Goal: Task Accomplishment & Management: Manage account settings

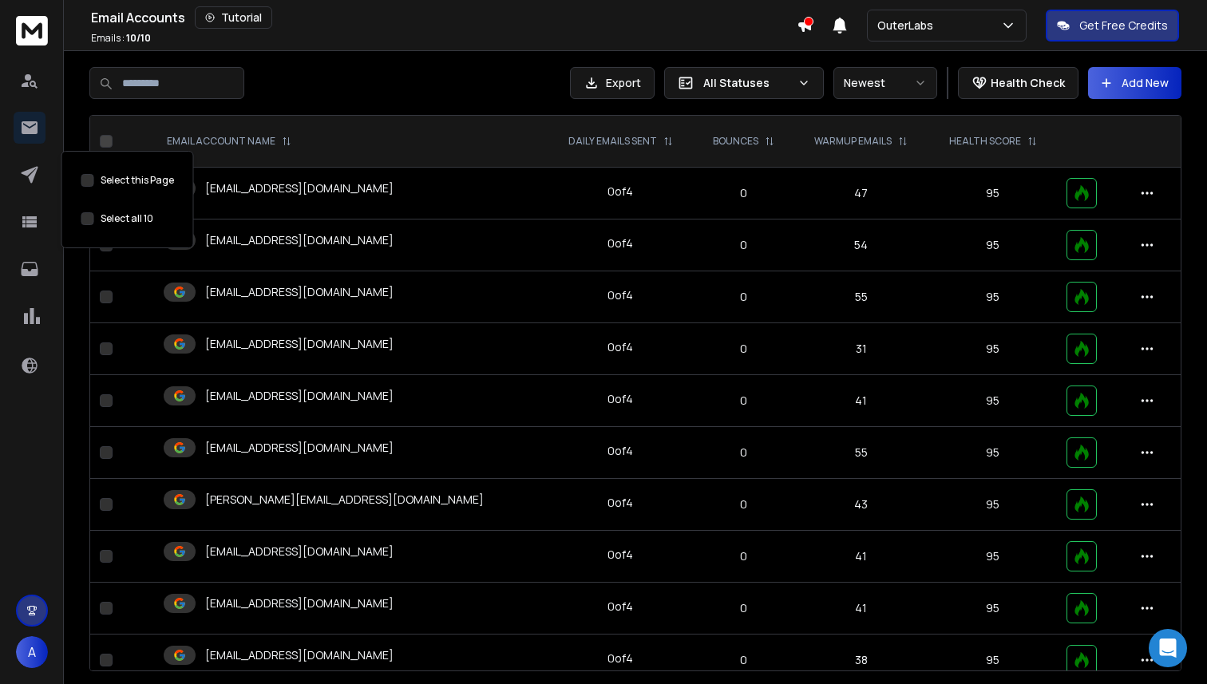
click at [112, 138] on button "Select this Page" at bounding box center [106, 141] width 13 height 13
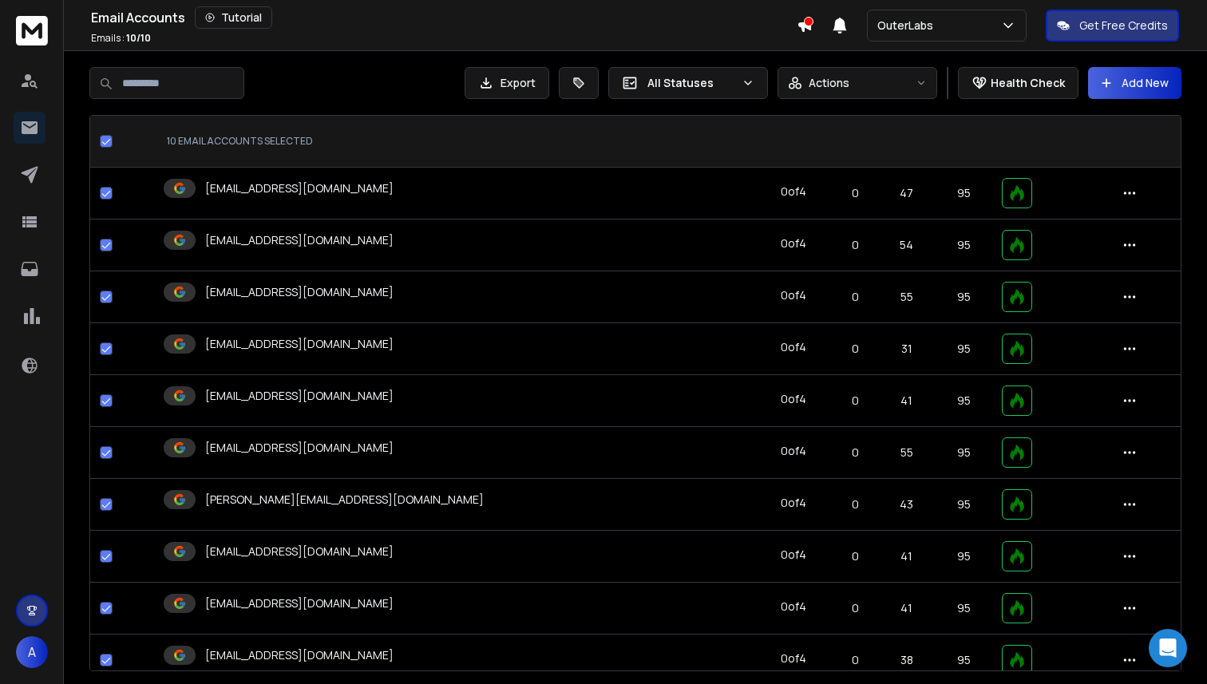
click at [1002, 180] on div at bounding box center [1017, 193] width 30 height 30
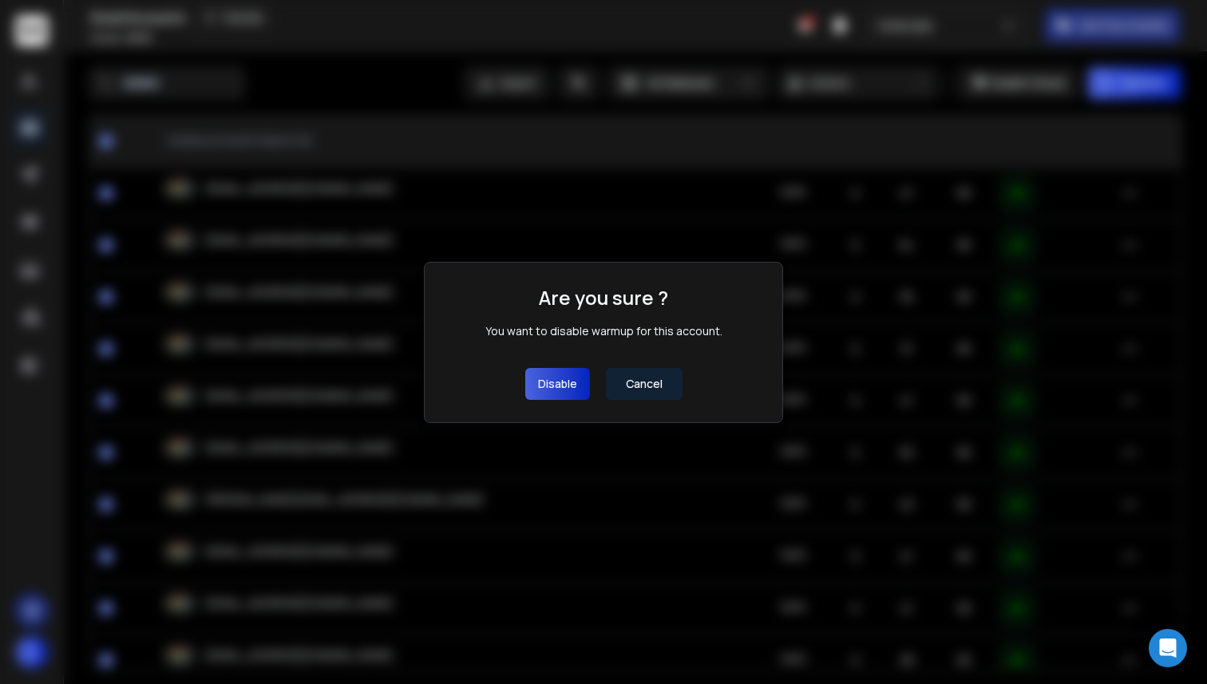
click at [660, 381] on button "Cancel" at bounding box center [644, 384] width 77 height 32
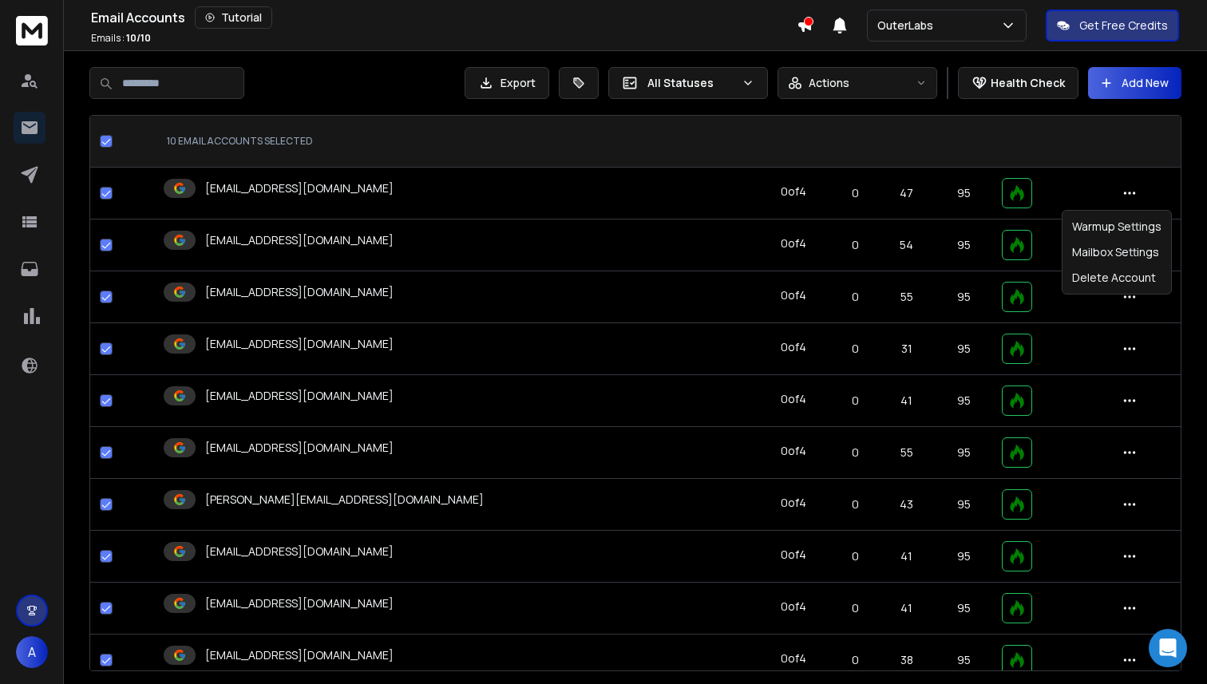
click at [1131, 197] on button at bounding box center [1129, 193] width 84 height 27
click at [1135, 222] on div "Warmup Settings" at bounding box center [1117, 227] width 102 height 26
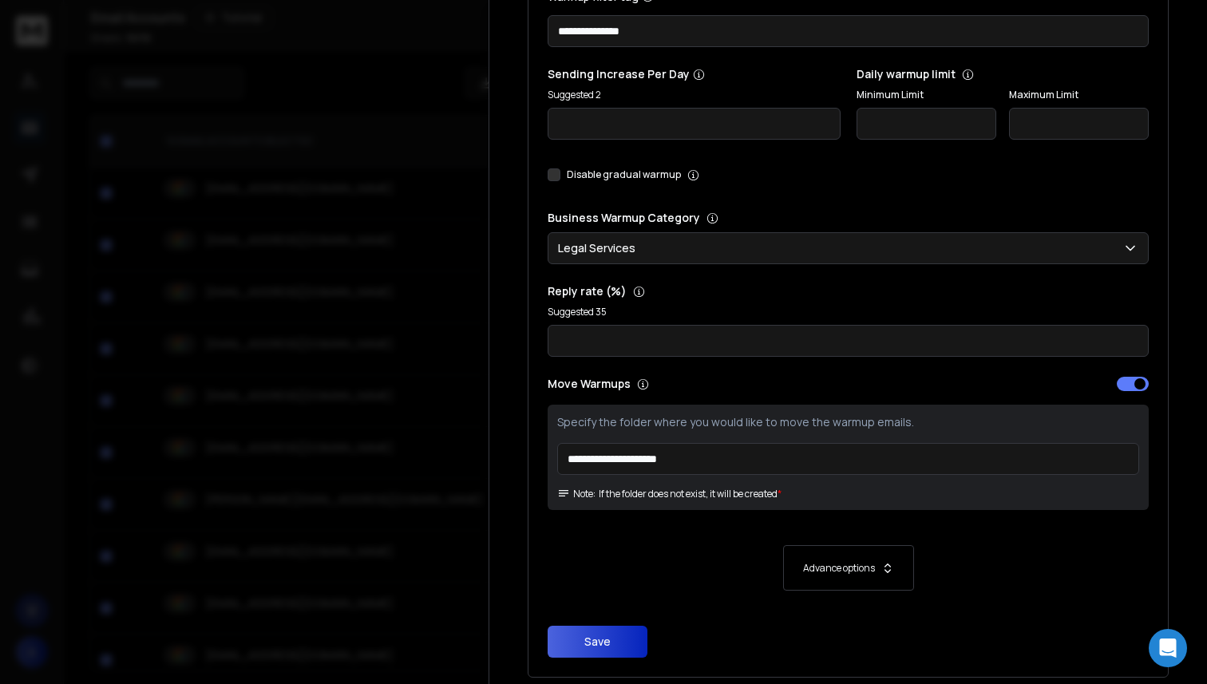
scroll to position [306, 0]
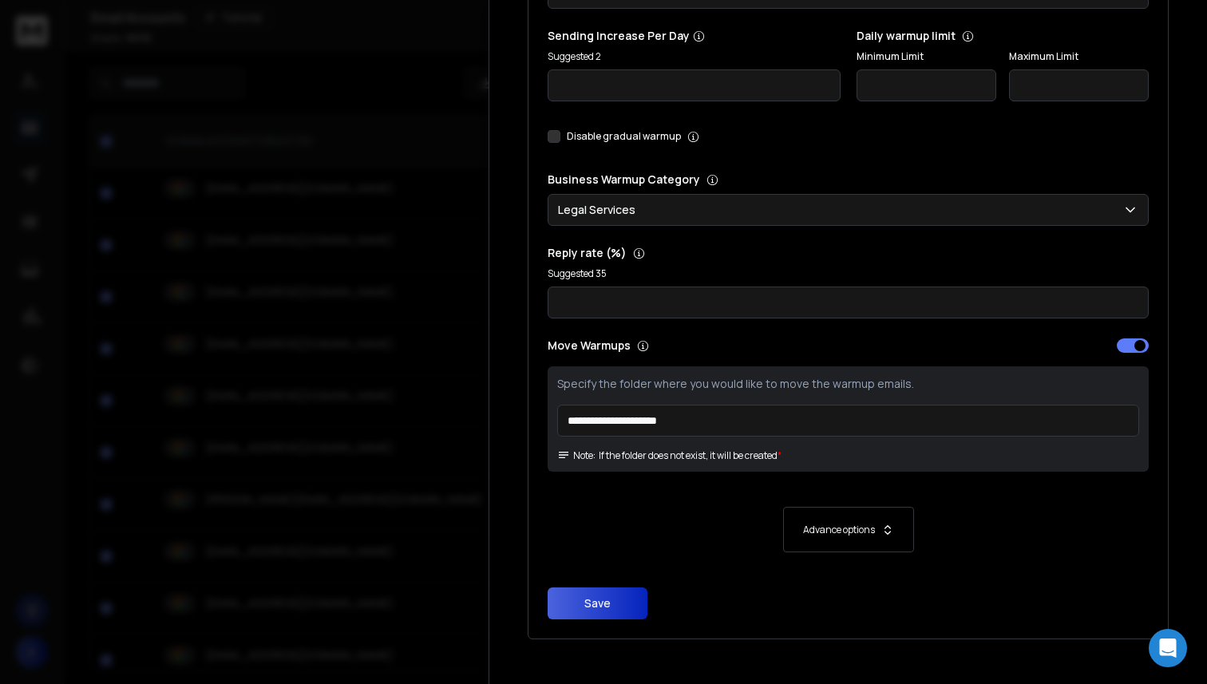
click at [866, 509] on div "Advance options" at bounding box center [848, 530] width 131 height 46
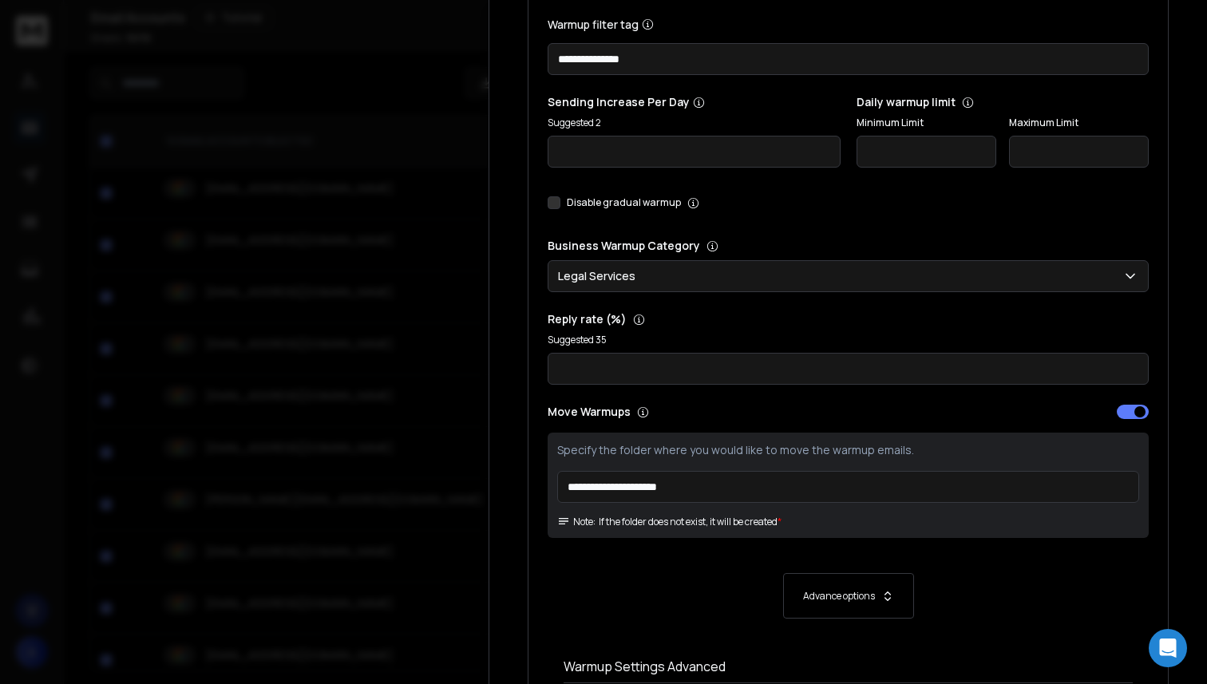
scroll to position [0, 0]
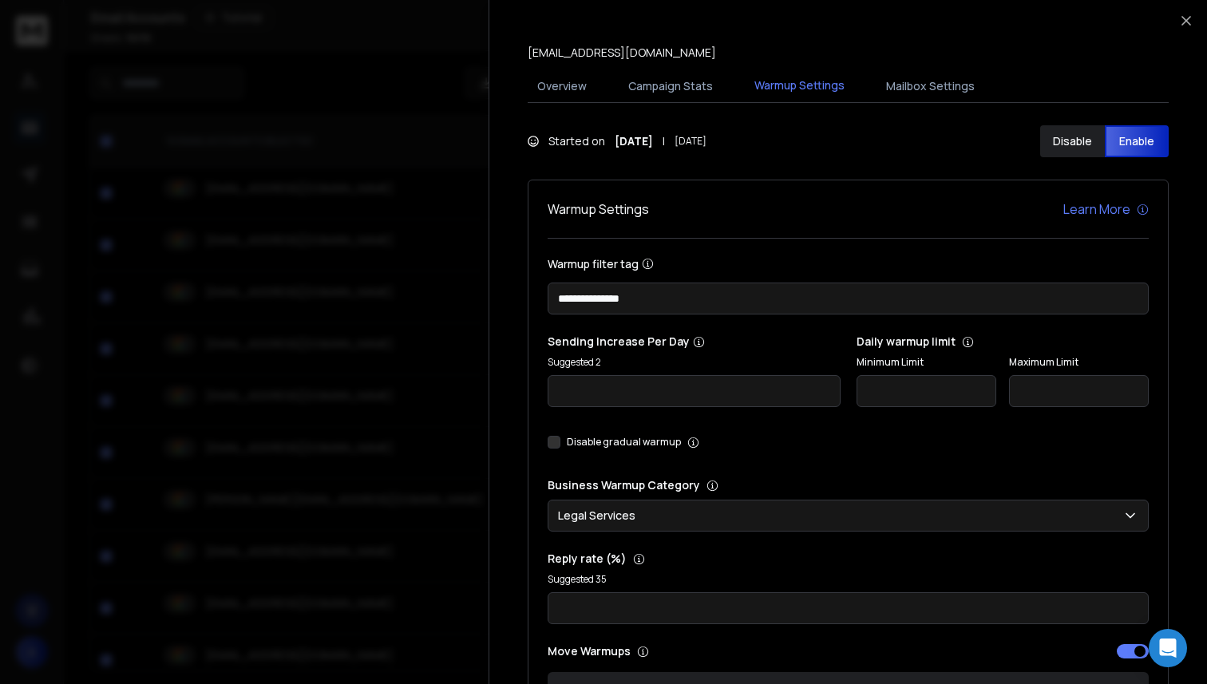
click at [910, 100] on button "Mailbox Settings" at bounding box center [931, 86] width 108 height 35
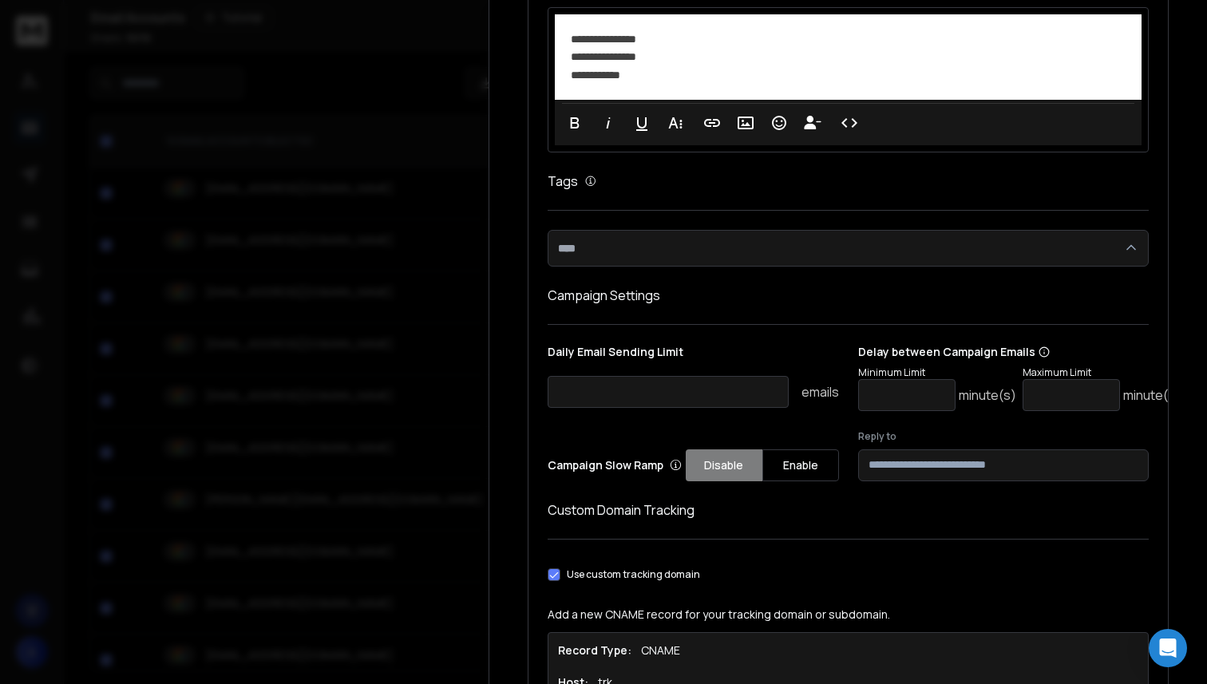
scroll to position [293, 0]
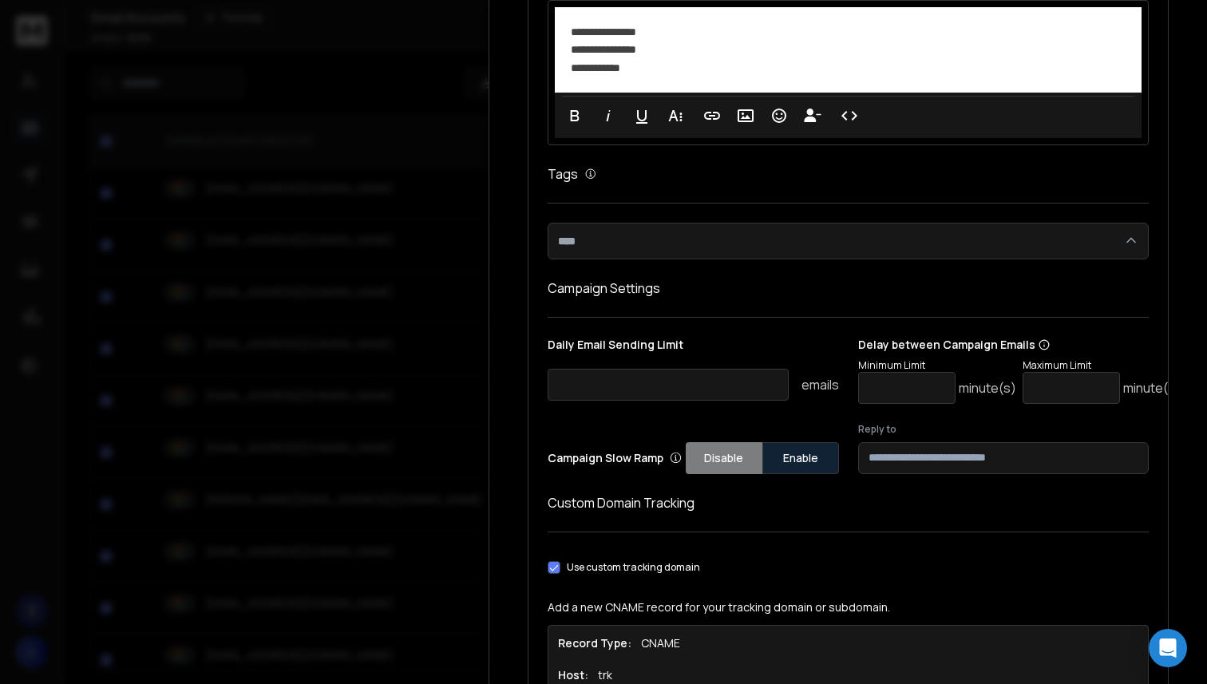
click at [793, 462] on button "Enable" at bounding box center [801, 458] width 77 height 32
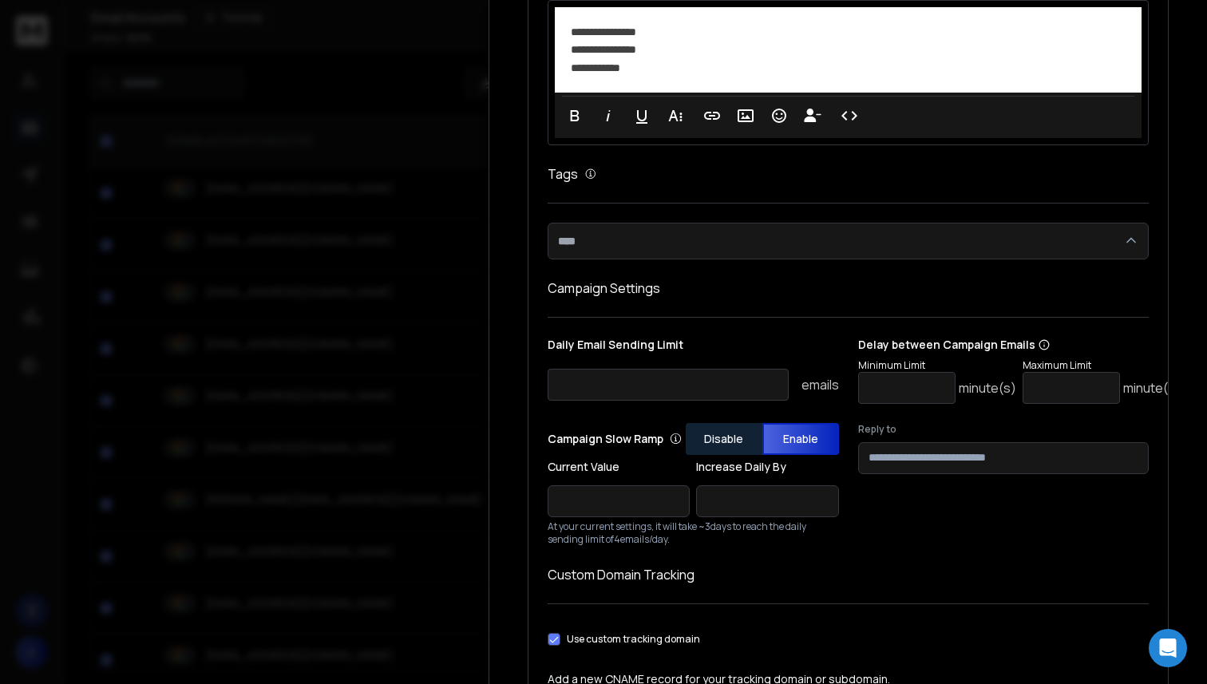
click at [727, 444] on button "Disable" at bounding box center [724, 439] width 77 height 32
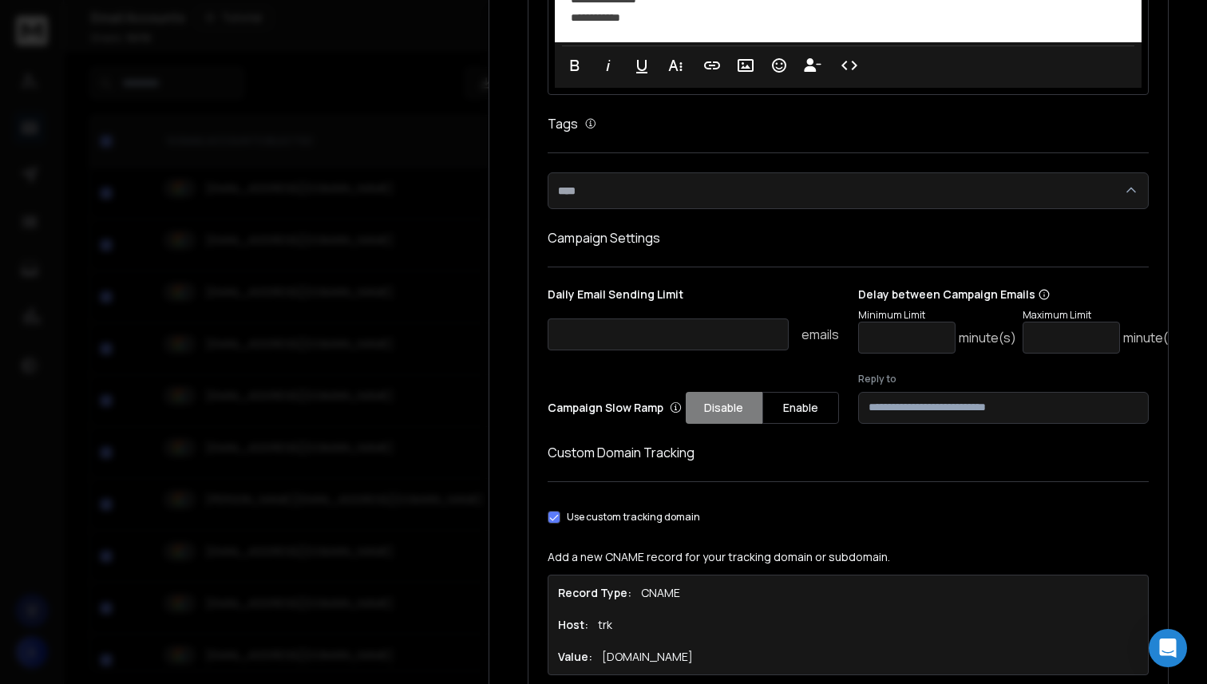
scroll to position [345, 0]
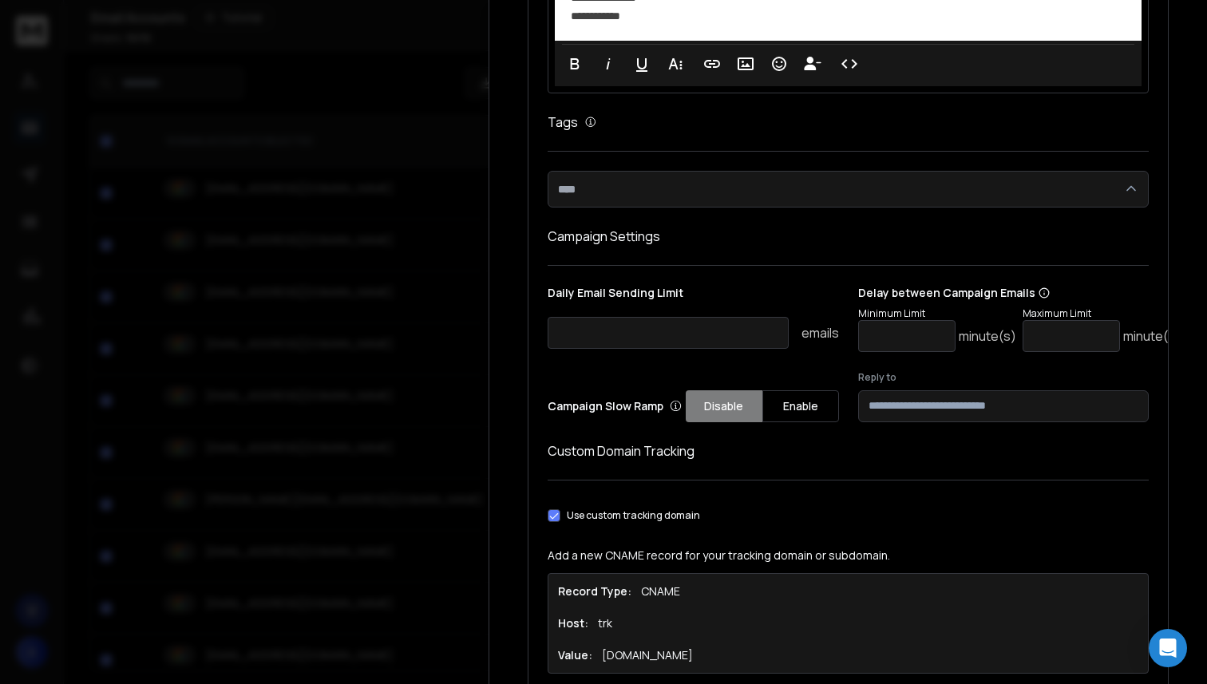
click at [503, 387] on div "**********" at bounding box center [848, 342] width 719 height 684
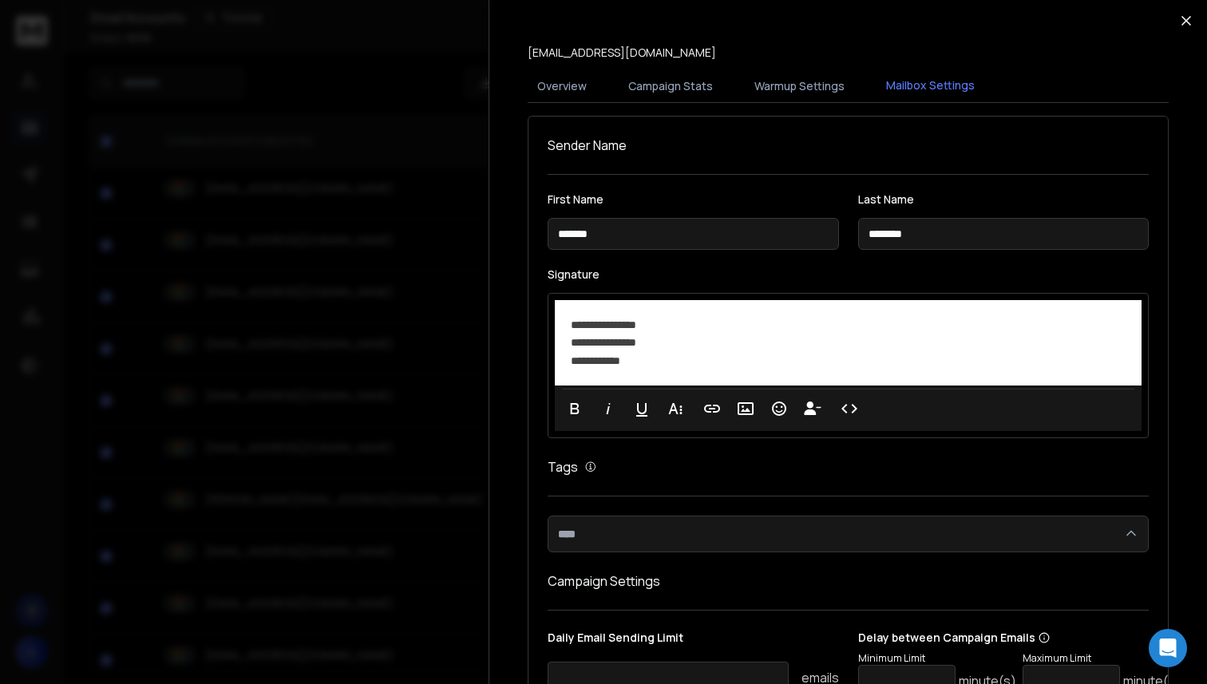
click at [1187, 25] on icon "button" at bounding box center [1186, 21] width 16 height 16
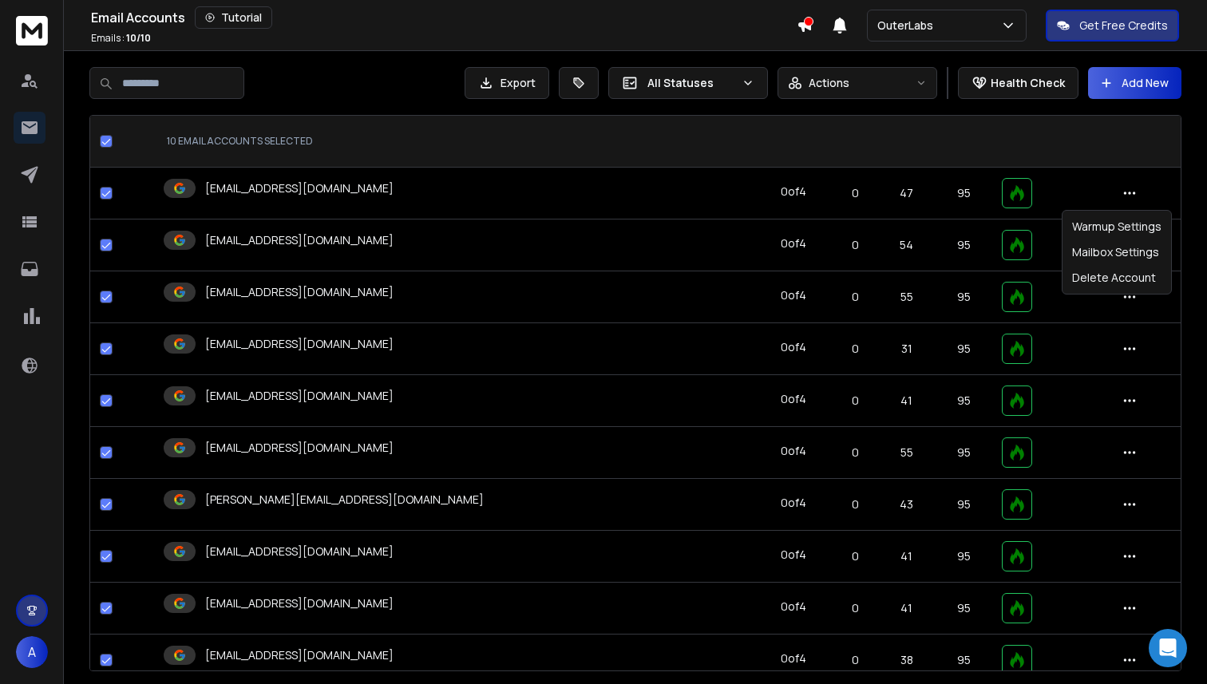
click at [1123, 190] on icon at bounding box center [1130, 193] width 14 height 14
click at [1111, 258] on div "Mailbox Settings" at bounding box center [1117, 253] width 102 height 26
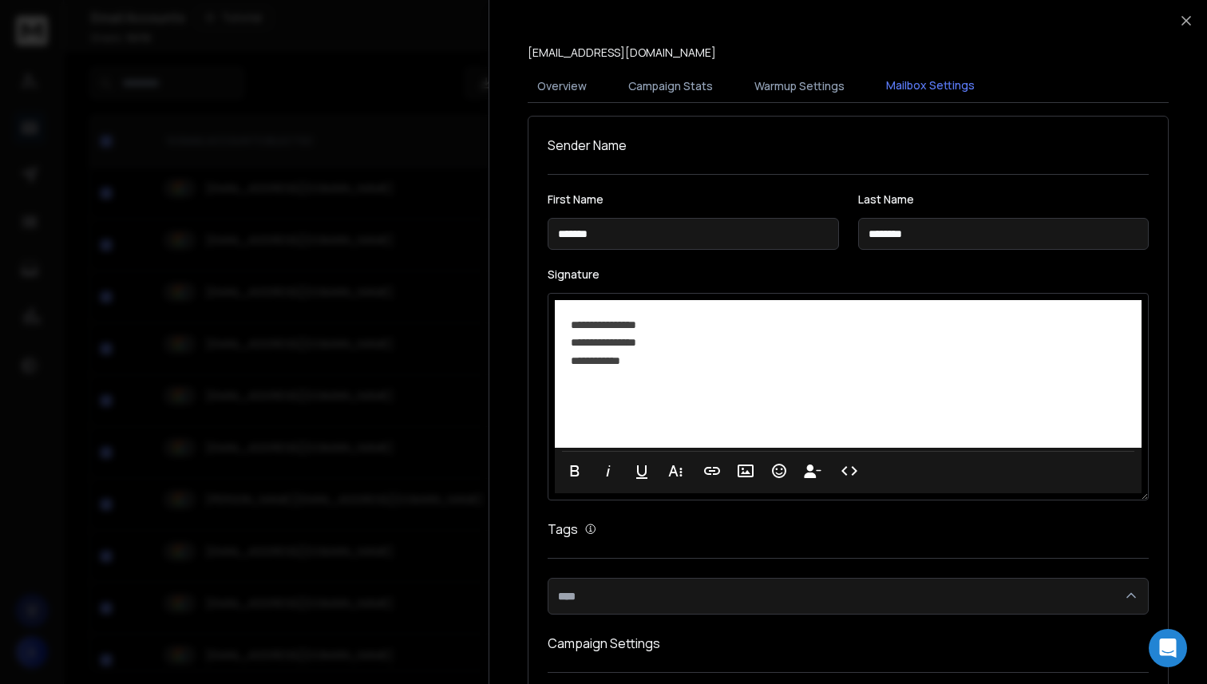
click at [754, 87] on button "Warmup Settings" at bounding box center [799, 86] width 109 height 35
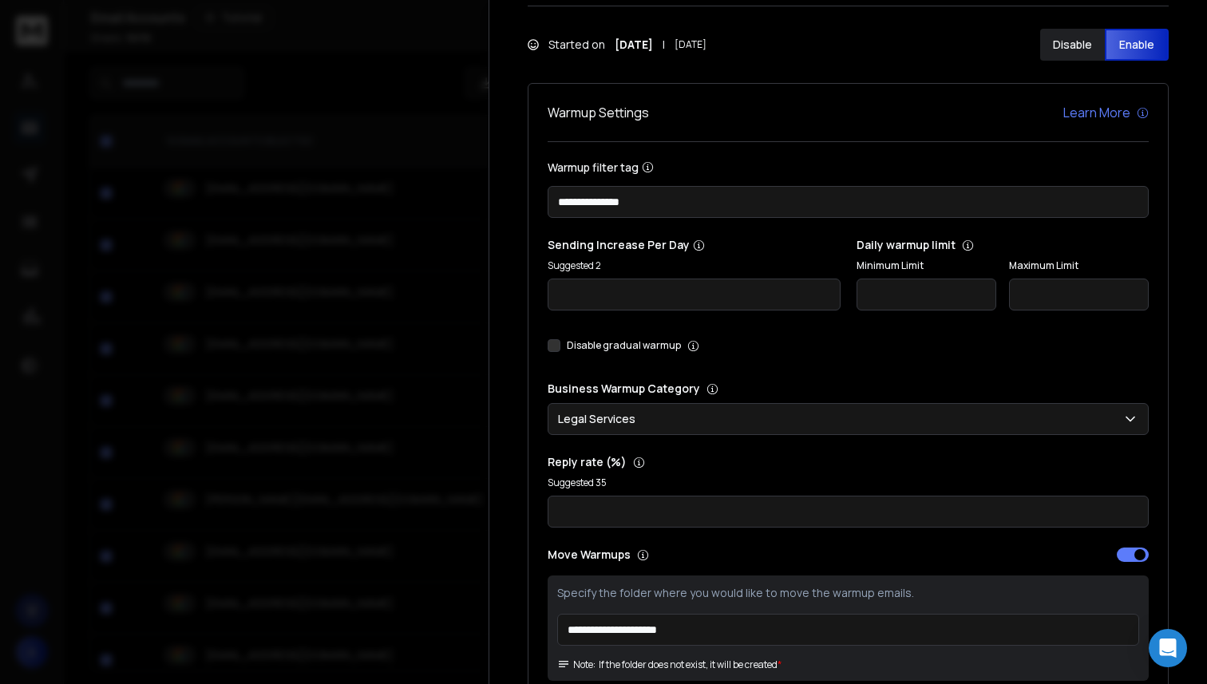
scroll to position [124, 0]
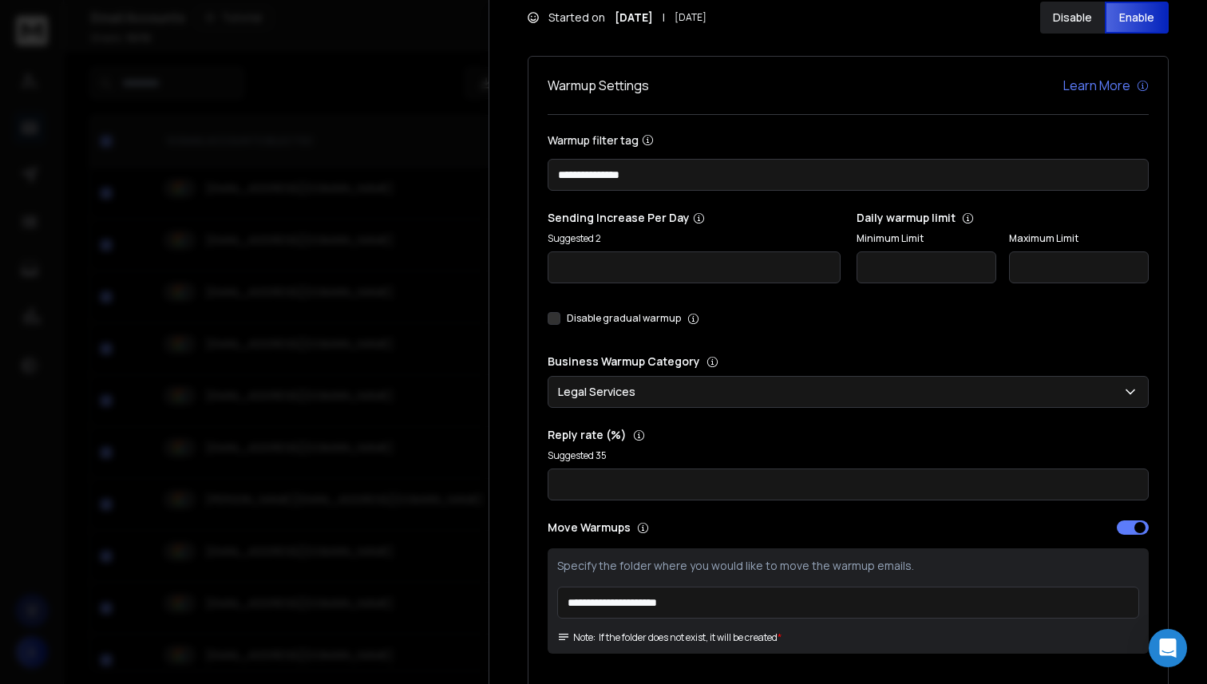
click at [1044, 271] on input "**" at bounding box center [1079, 268] width 140 height 32
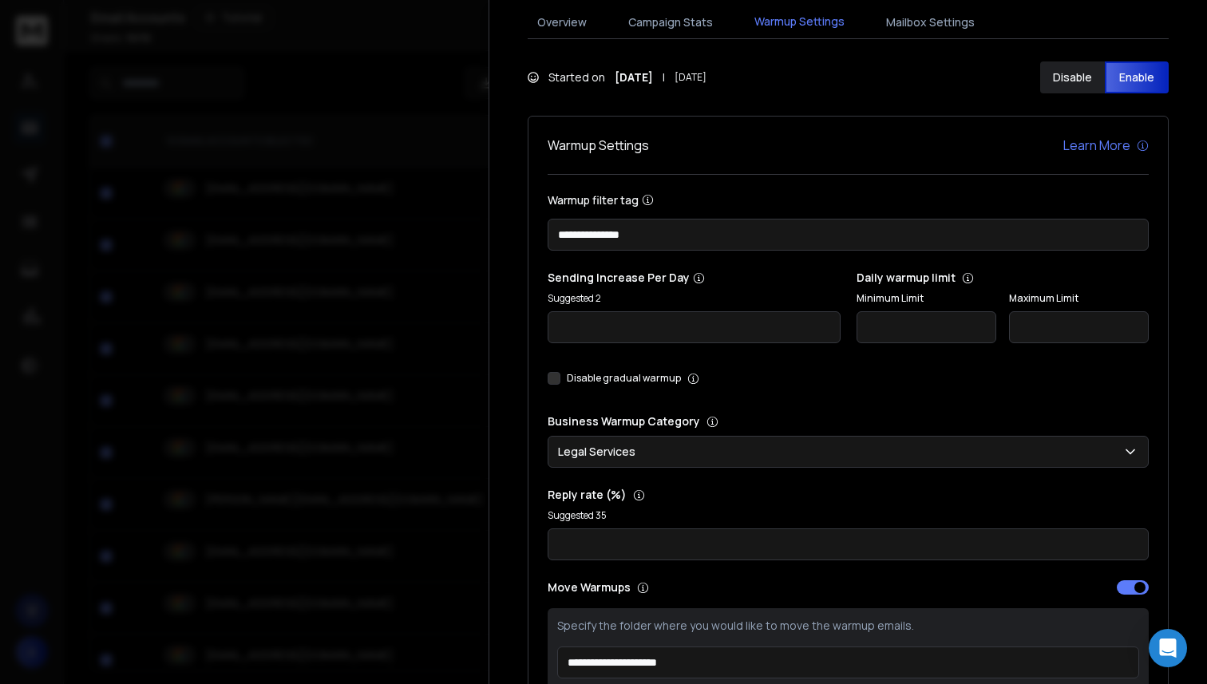
scroll to position [41, 0]
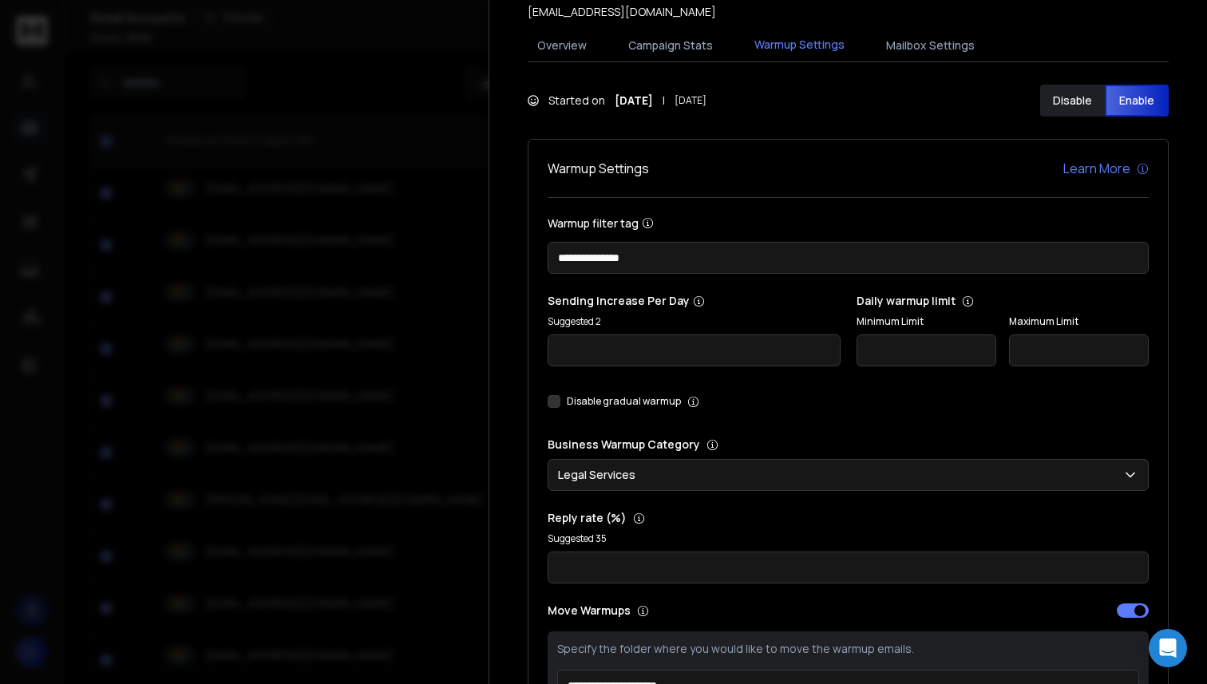
click at [946, 48] on button "Mailbox Settings" at bounding box center [931, 45] width 108 height 35
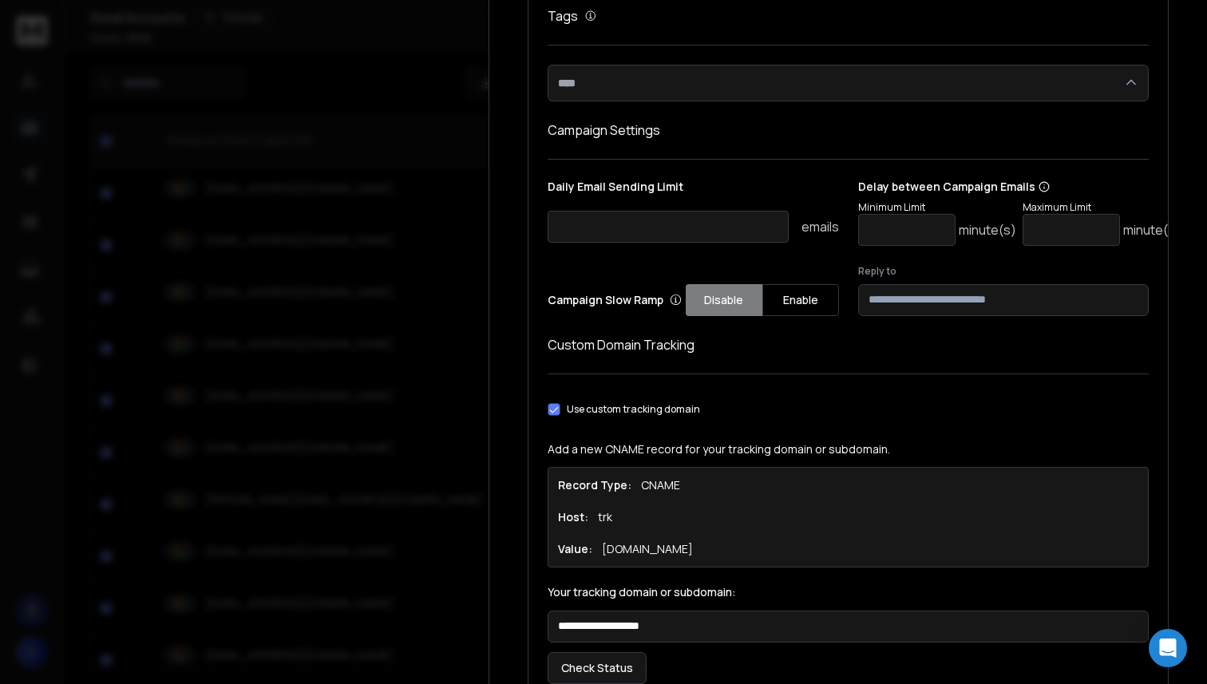
scroll to position [470, 0]
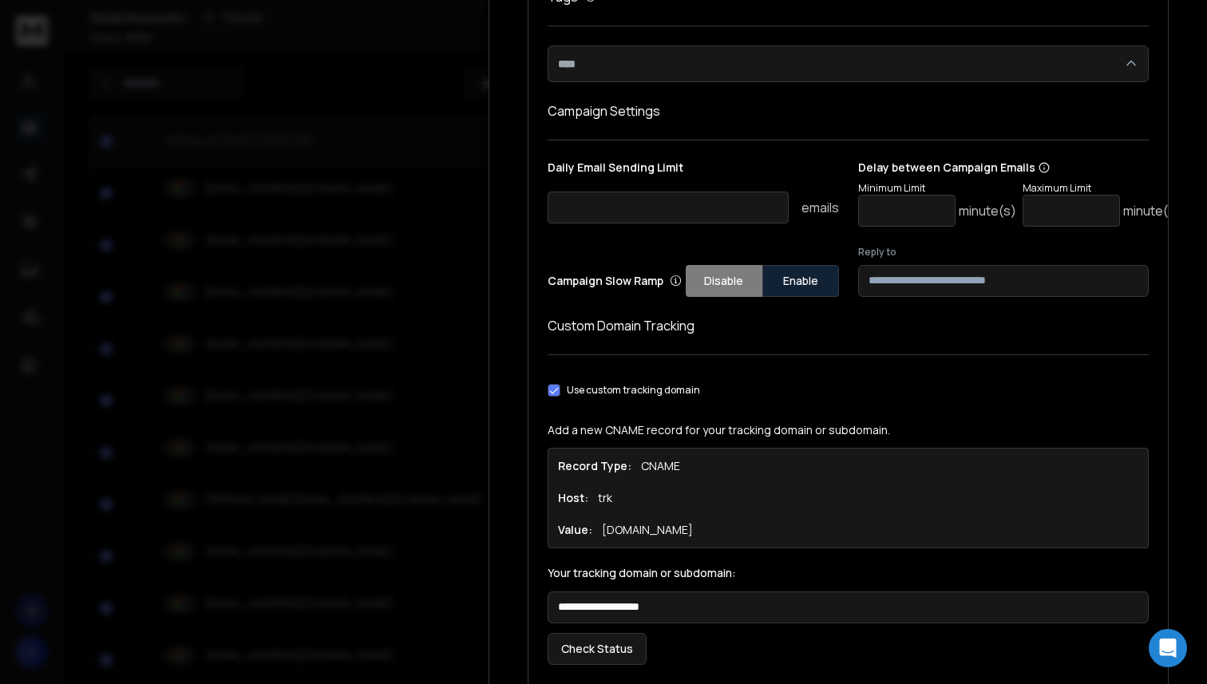
click at [789, 286] on button "Enable" at bounding box center [801, 281] width 77 height 32
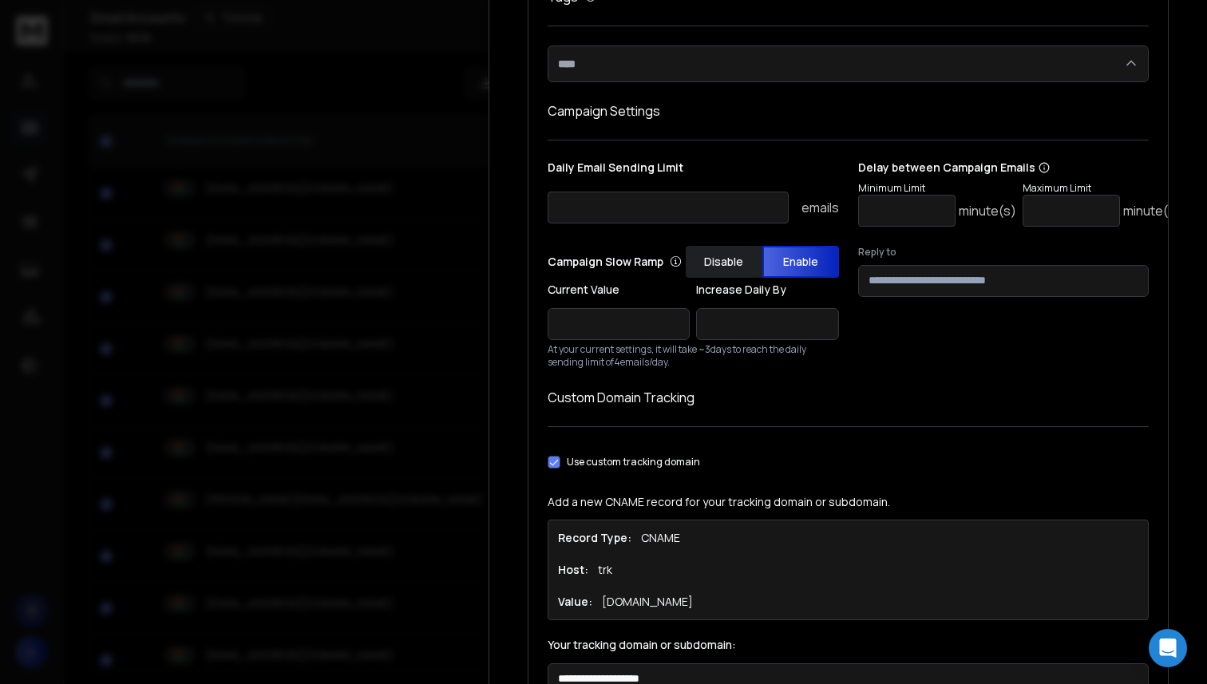
drag, startPoint x: 646, startPoint y: 361, endPoint x: 665, endPoint y: 373, distance: 22.6
click at [665, 373] on form "**********" at bounding box center [848, 256] width 601 height 1064
click at [630, 329] on input "*" at bounding box center [619, 324] width 142 height 32
drag, startPoint x: 630, startPoint y: 329, endPoint x: 539, endPoint y: 329, distance: 91.0
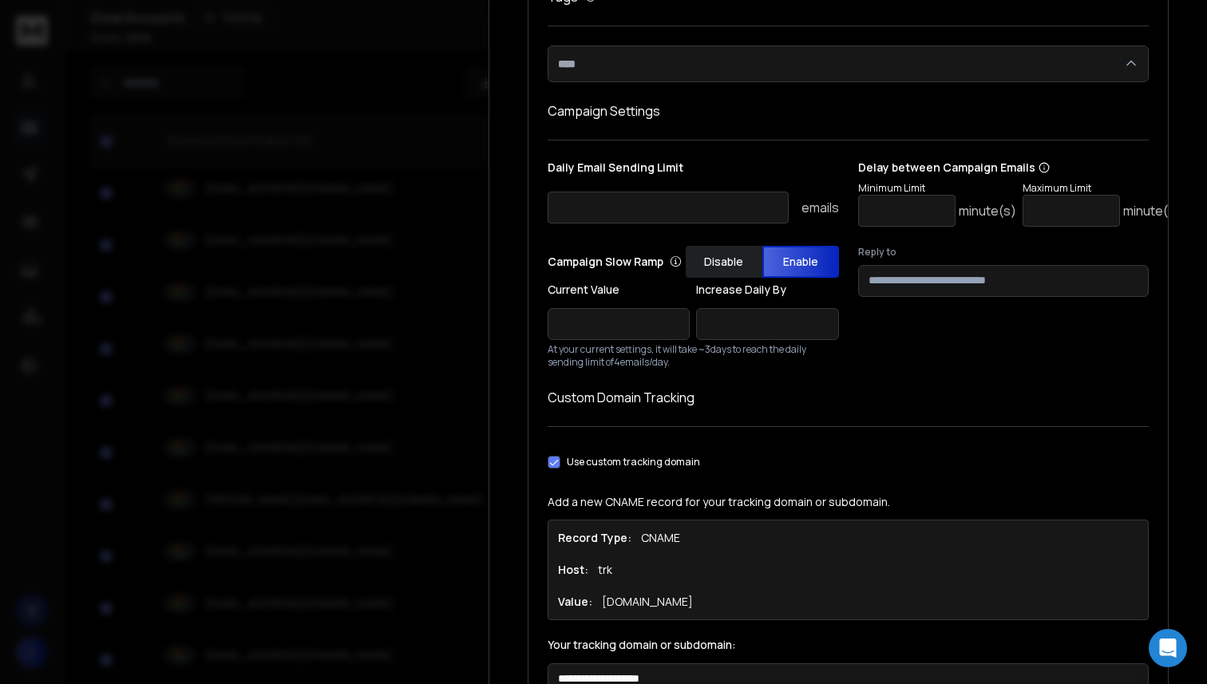
click at [539, 329] on div "**********" at bounding box center [848, 226] width 641 height 1163
click at [621, 327] on input "*" at bounding box center [619, 324] width 142 height 32
click at [732, 326] on input "*" at bounding box center [767, 324] width 142 height 32
click at [612, 295] on label "Current Value" at bounding box center [619, 289] width 142 height 11
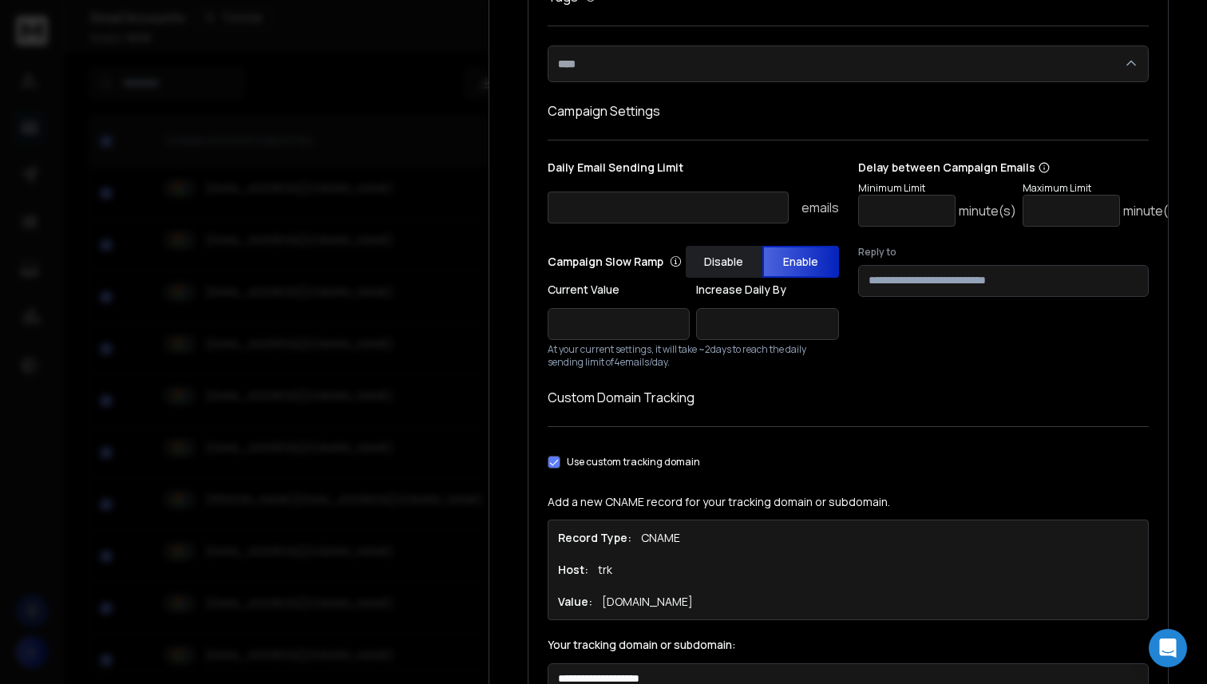
click at [612, 308] on input "**" at bounding box center [619, 324] width 142 height 32
click at [611, 323] on input "**" at bounding box center [619, 324] width 142 height 32
type input "*"
click at [775, 341] on div "Current Value * Increase Daily By * At your current settings, it will take ~ 3 …" at bounding box center [693, 326] width 291 height 85
type input "*"
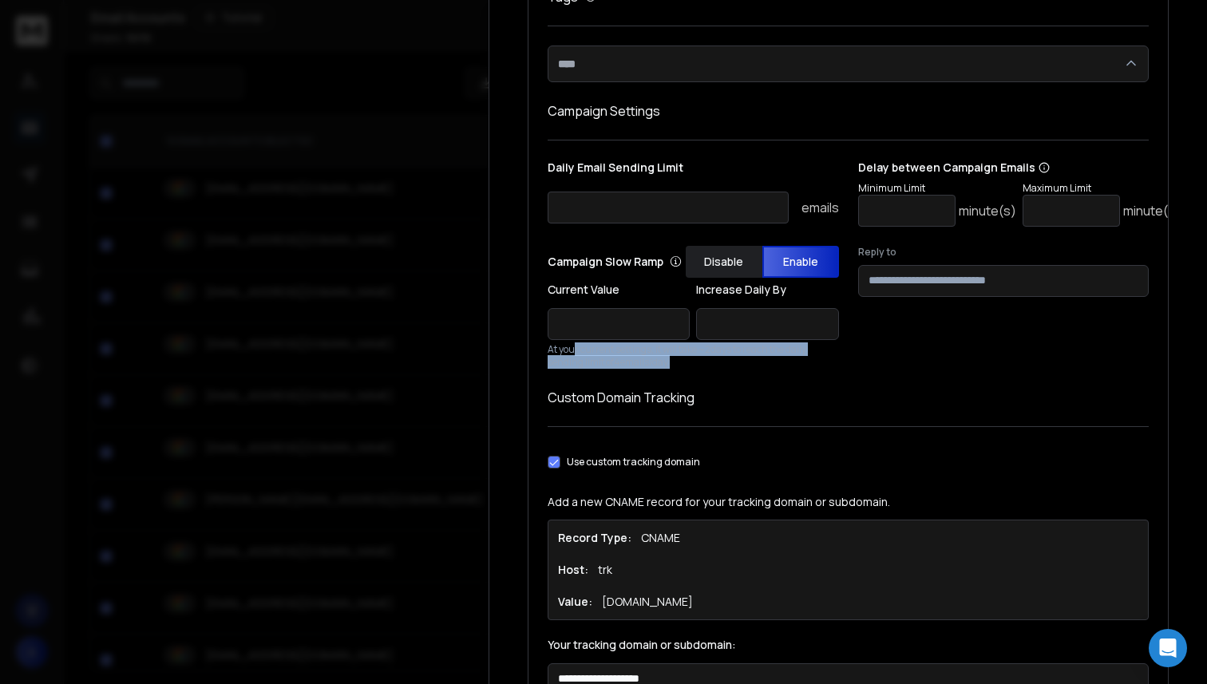
drag, startPoint x: 575, startPoint y: 355, endPoint x: 671, endPoint y: 367, distance: 97.5
click at [671, 367] on p "At your current settings, it will take ~ 2 days to reach the daily sending limi…" at bounding box center [693, 356] width 291 height 26
drag, startPoint x: 620, startPoint y: 364, endPoint x: 696, endPoint y: 364, distance: 75.9
click at [696, 364] on p "At your current settings, it will take ~ 2 days to reach the daily sending limi…" at bounding box center [693, 356] width 291 height 26
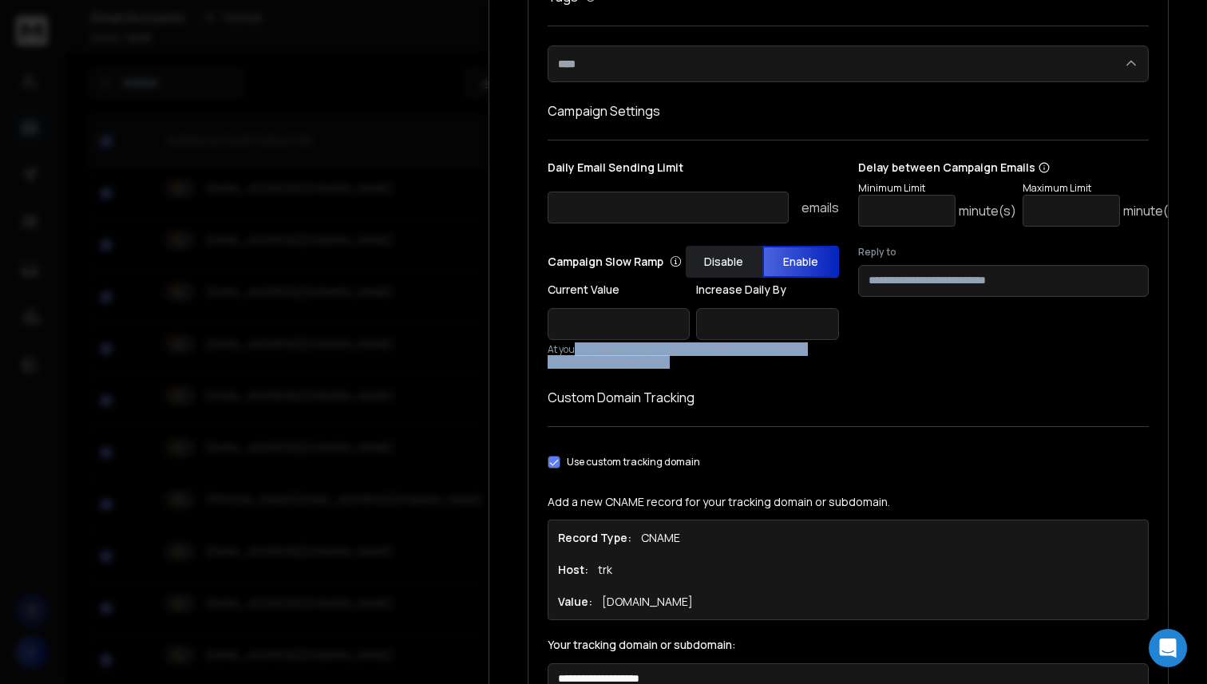
drag, startPoint x: 660, startPoint y: 366, endPoint x: 691, endPoint y: 366, distance: 31.1
click at [691, 366] on p "At your current settings, it will take ~ 2 days to reach the daily sending limi…" at bounding box center [693, 356] width 291 height 26
click at [721, 325] on input "*" at bounding box center [767, 324] width 142 height 32
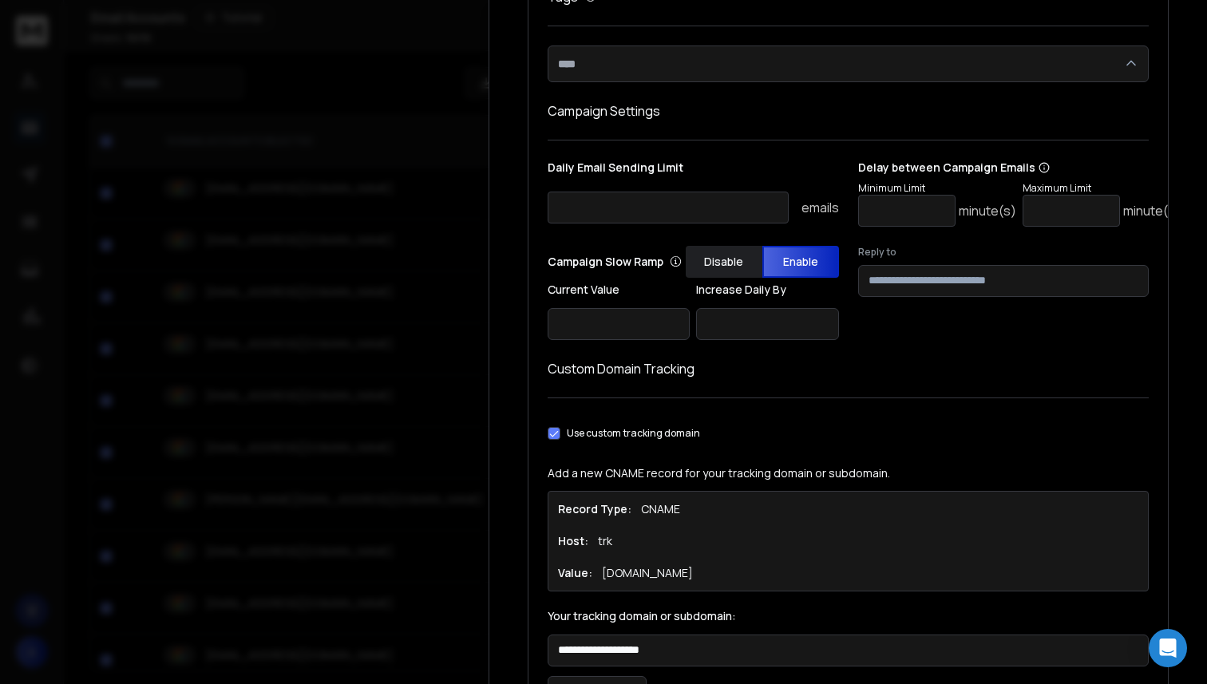
type input "*"
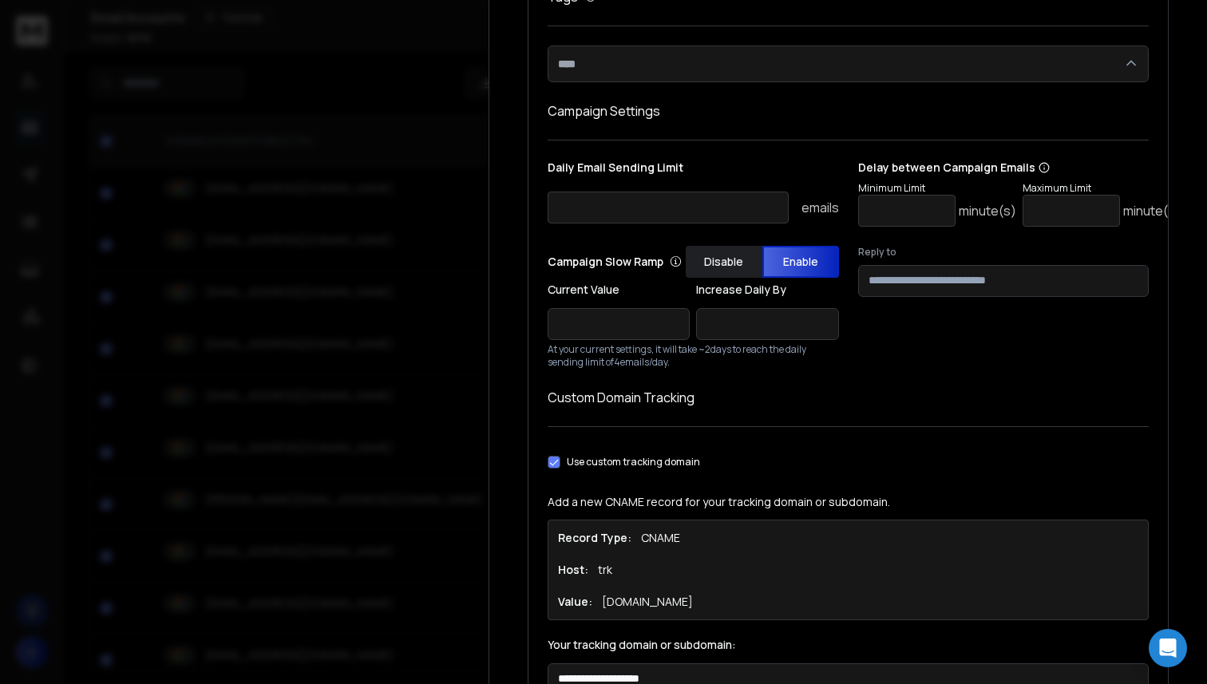
click at [686, 218] on input "*" at bounding box center [668, 208] width 241 height 32
click at [731, 327] on input "*" at bounding box center [767, 324] width 142 height 32
click at [616, 206] on input "*" at bounding box center [668, 208] width 241 height 32
type input "*"
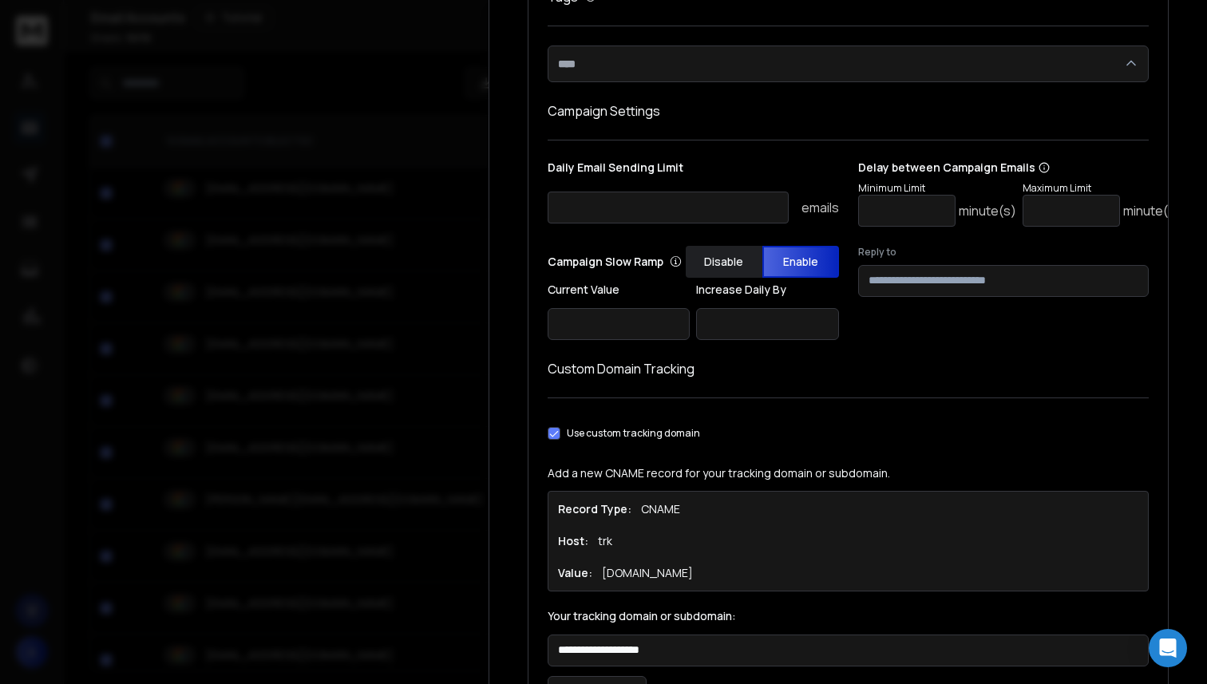
click at [621, 326] on input "*" at bounding box center [619, 324] width 142 height 32
click at [707, 326] on input "*" at bounding box center [767, 324] width 142 height 32
click at [617, 200] on input "*" at bounding box center [668, 208] width 241 height 32
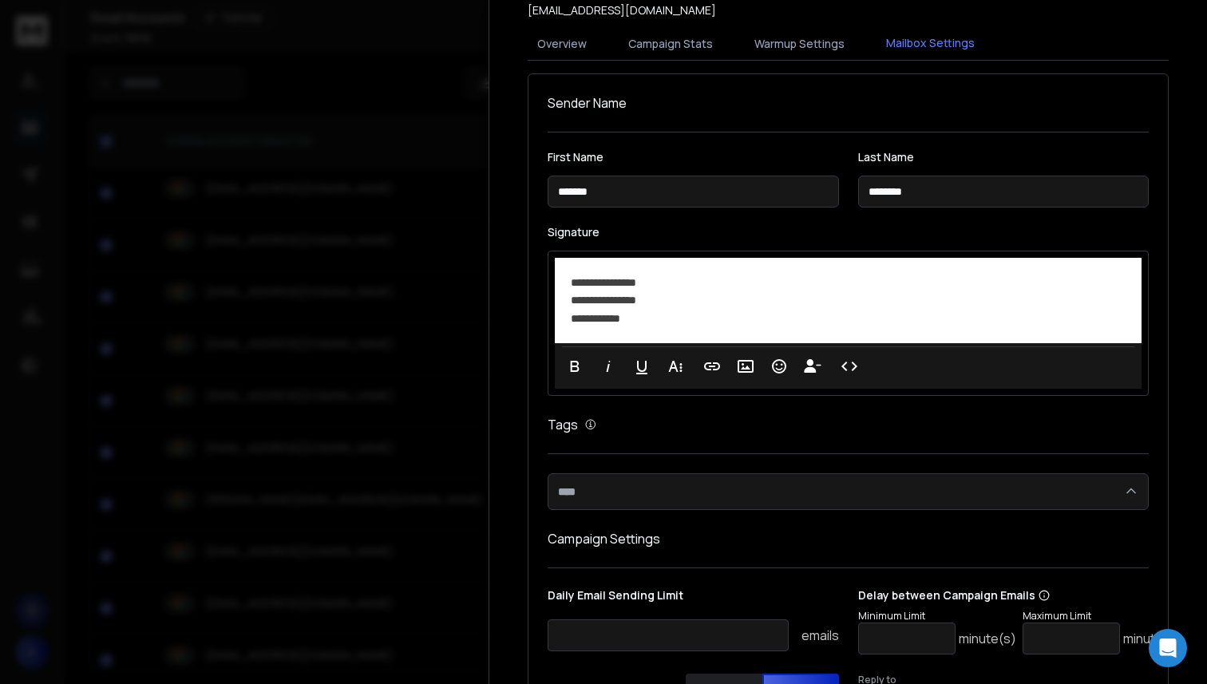
scroll to position [0, 0]
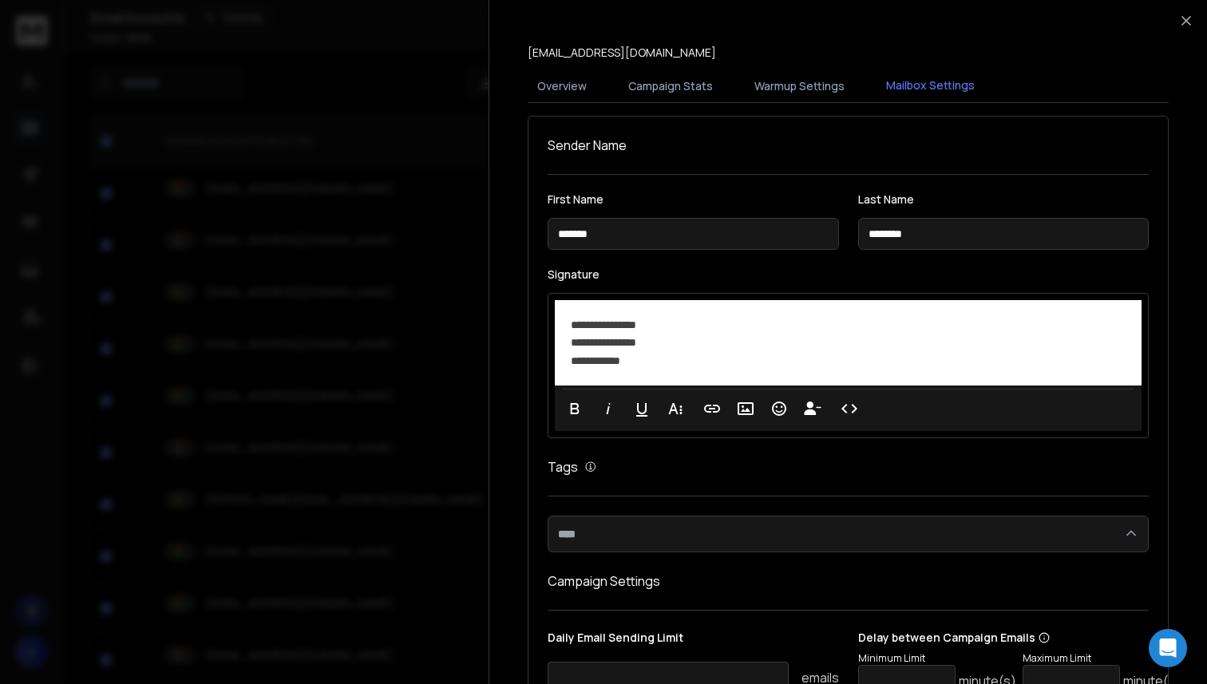
type input "*"
click at [541, 82] on button "Overview" at bounding box center [562, 86] width 69 height 35
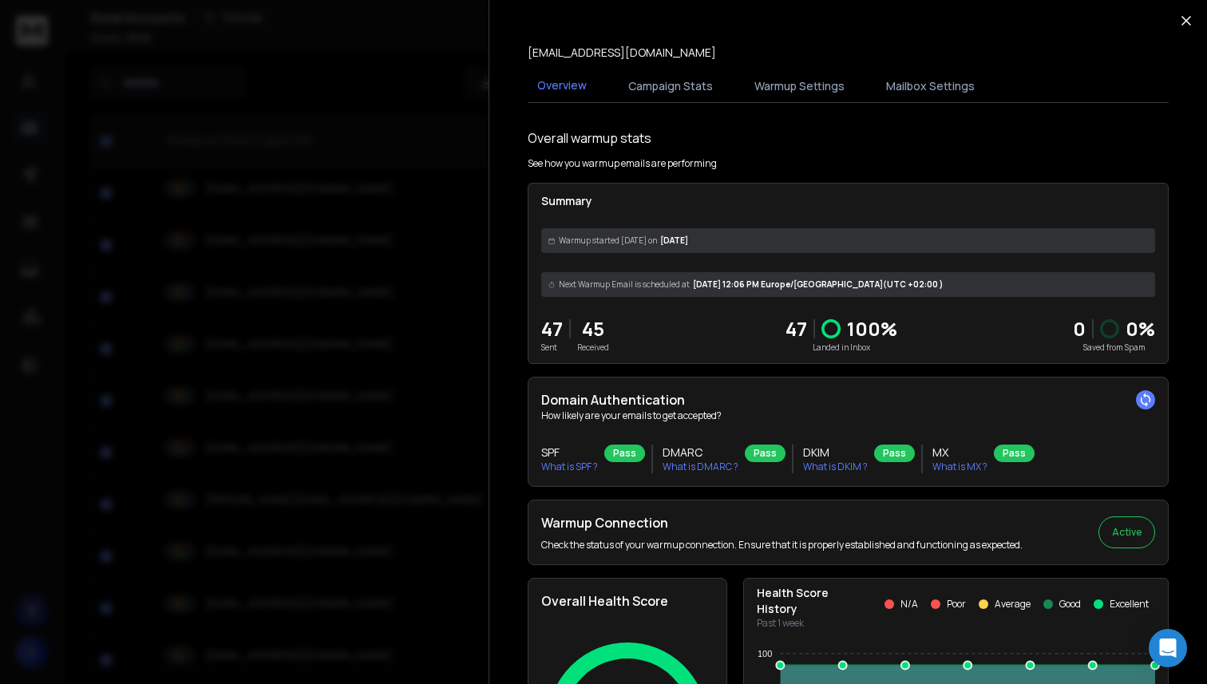
click at [1180, 13] on icon "button" at bounding box center [1186, 21] width 16 height 16
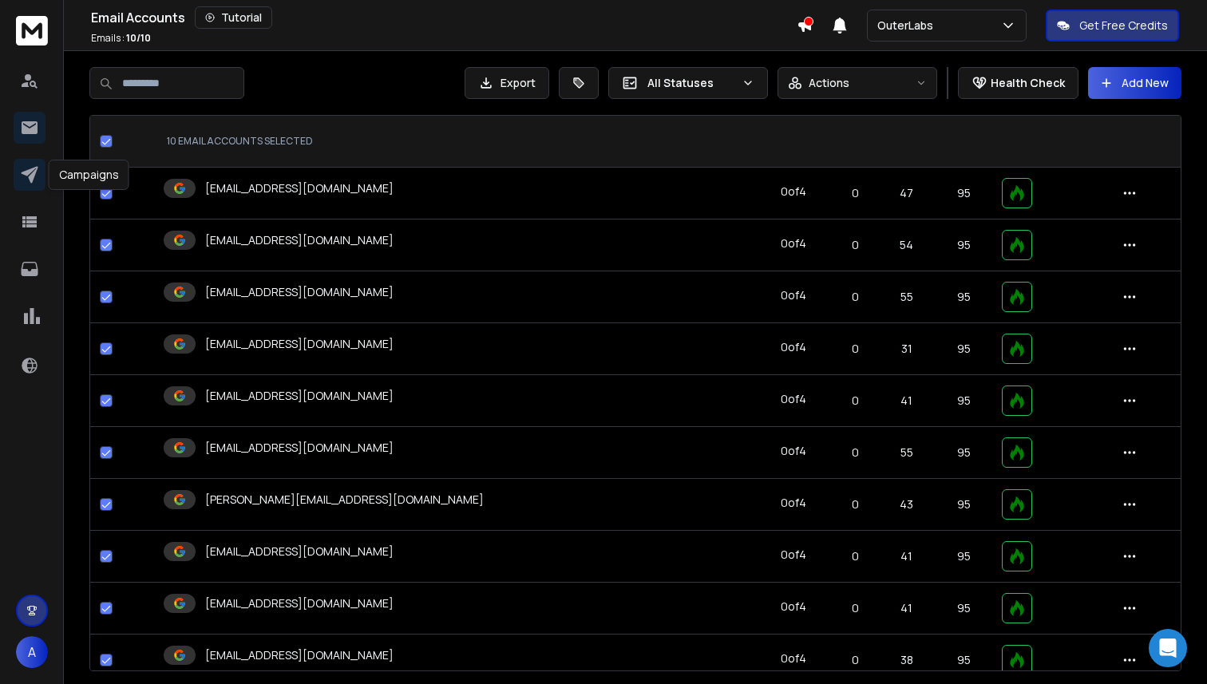
click at [16, 160] on link at bounding box center [30, 175] width 32 height 32
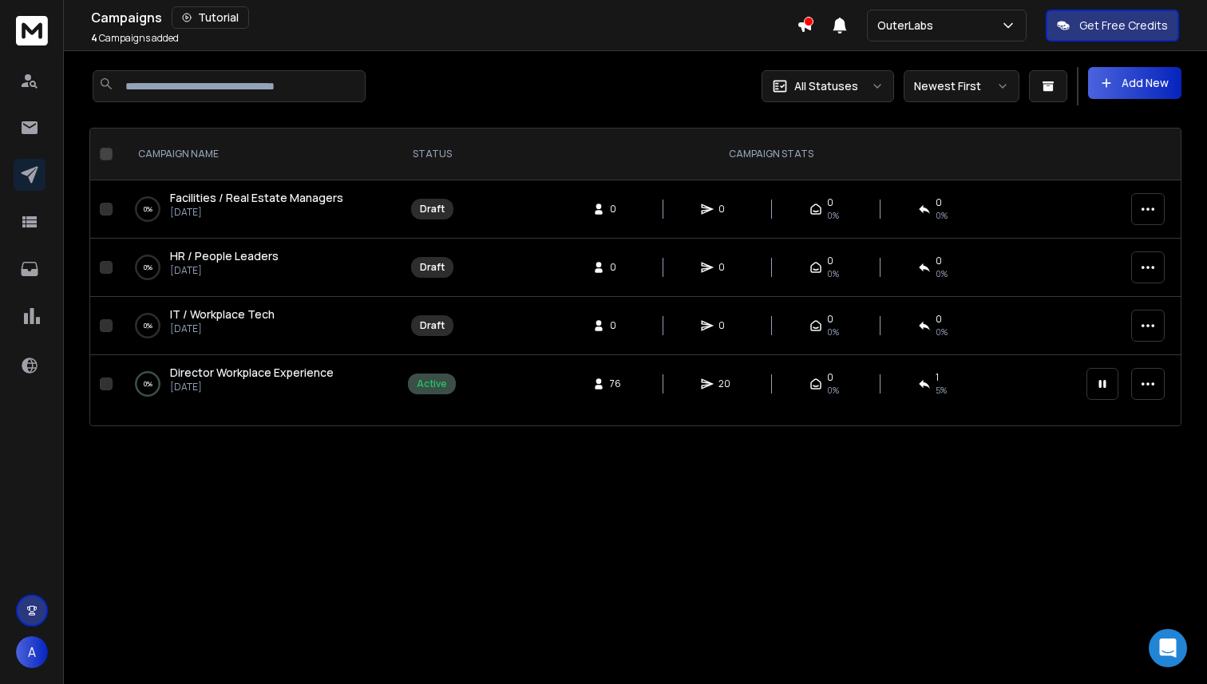
click at [1152, 215] on icon "button" at bounding box center [1148, 209] width 16 height 16
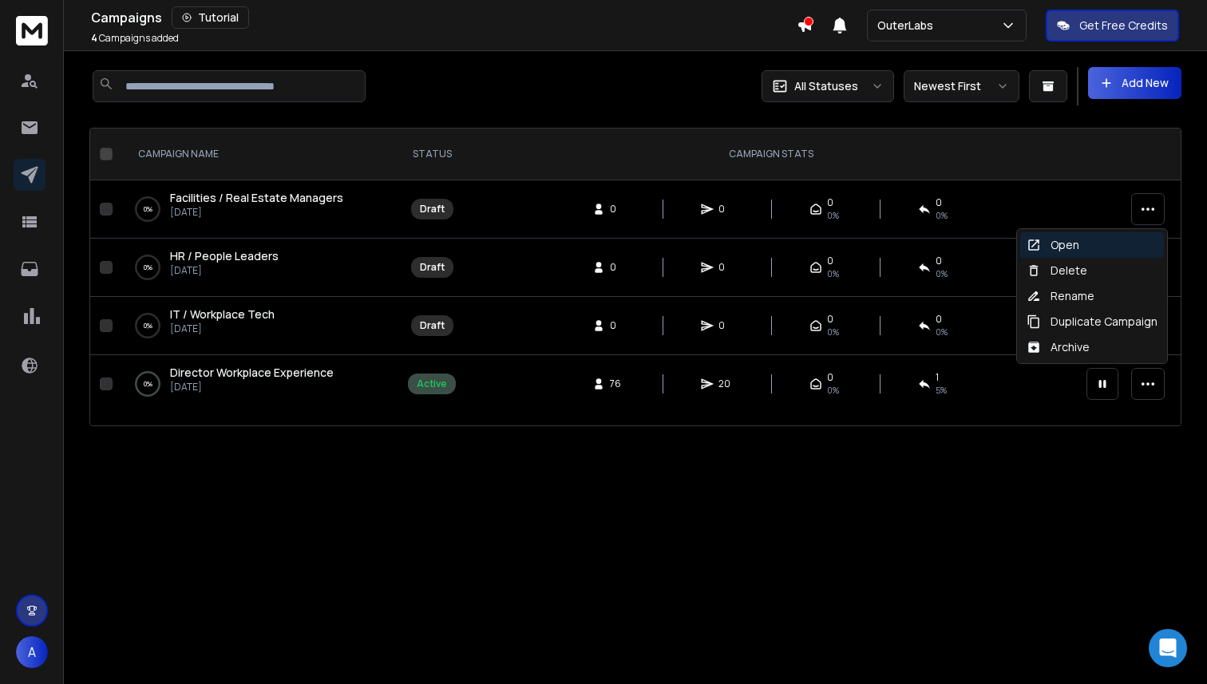
click at [1003, 211] on div "0 0 0 0% 0 0%" at bounding box center [771, 209] width 592 height 26
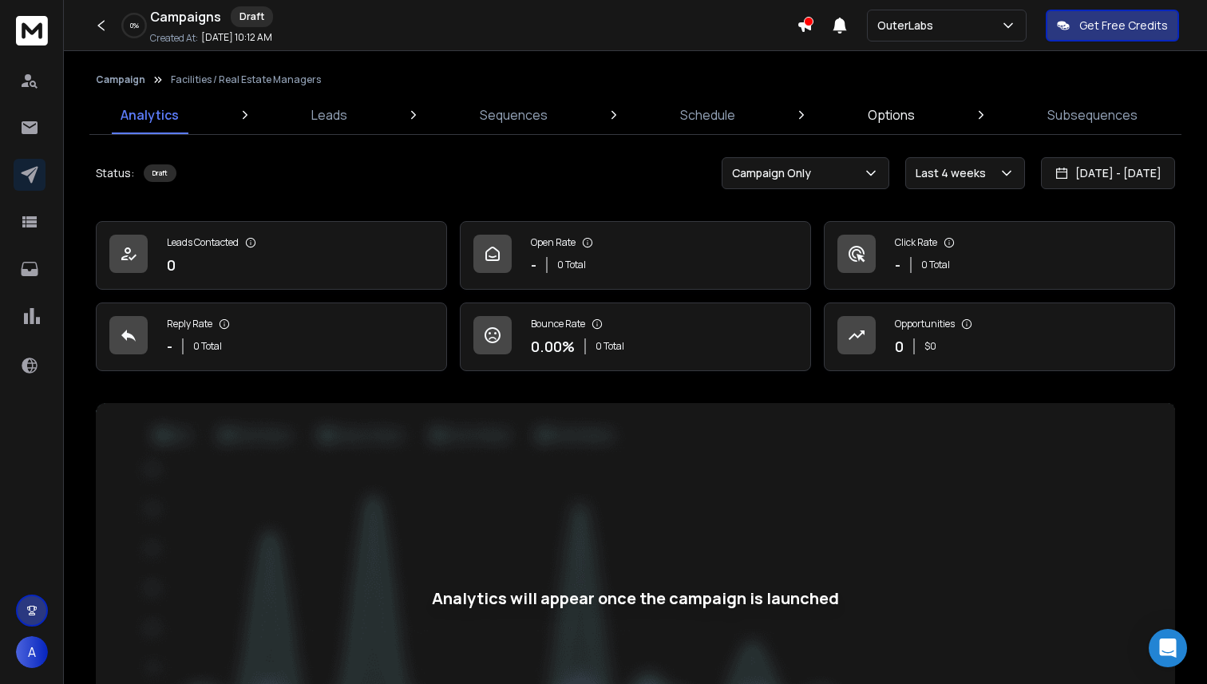
click at [918, 121] on link "Options" at bounding box center [891, 115] width 66 height 38
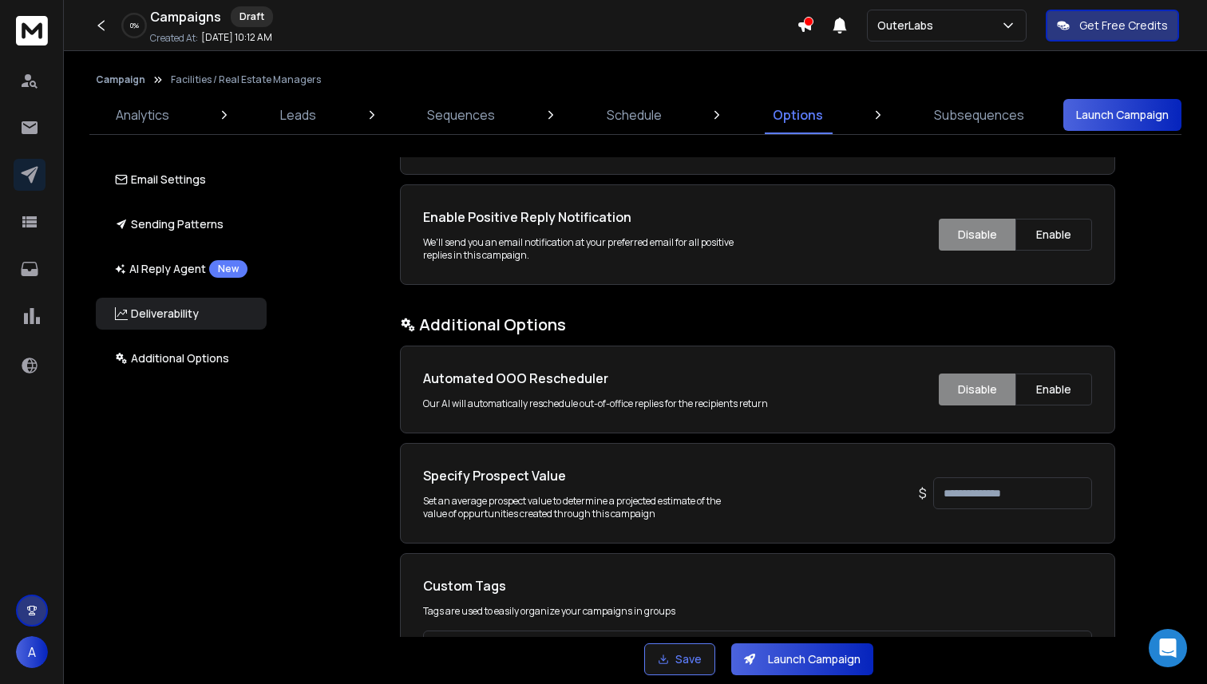
scroll to position [2365, 0]
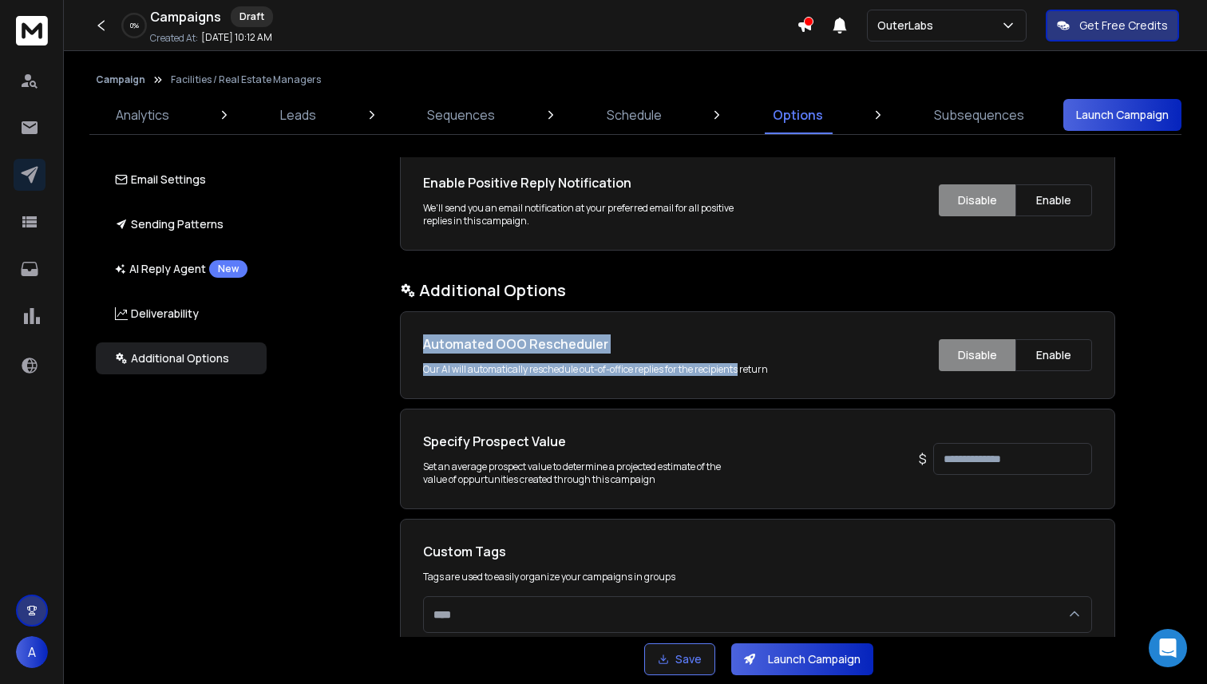
drag, startPoint x: 408, startPoint y: 343, endPoint x: 746, endPoint y: 368, distance: 338.6
click at [746, 368] on div "Automated OOO Rescheduler Our AI will automatically reschedule out-of-office re…" at bounding box center [757, 355] width 715 height 88
click at [746, 368] on p "Our AI will automatically reschedule out-of-office replies for the recipients r…" at bounding box center [595, 369] width 345 height 13
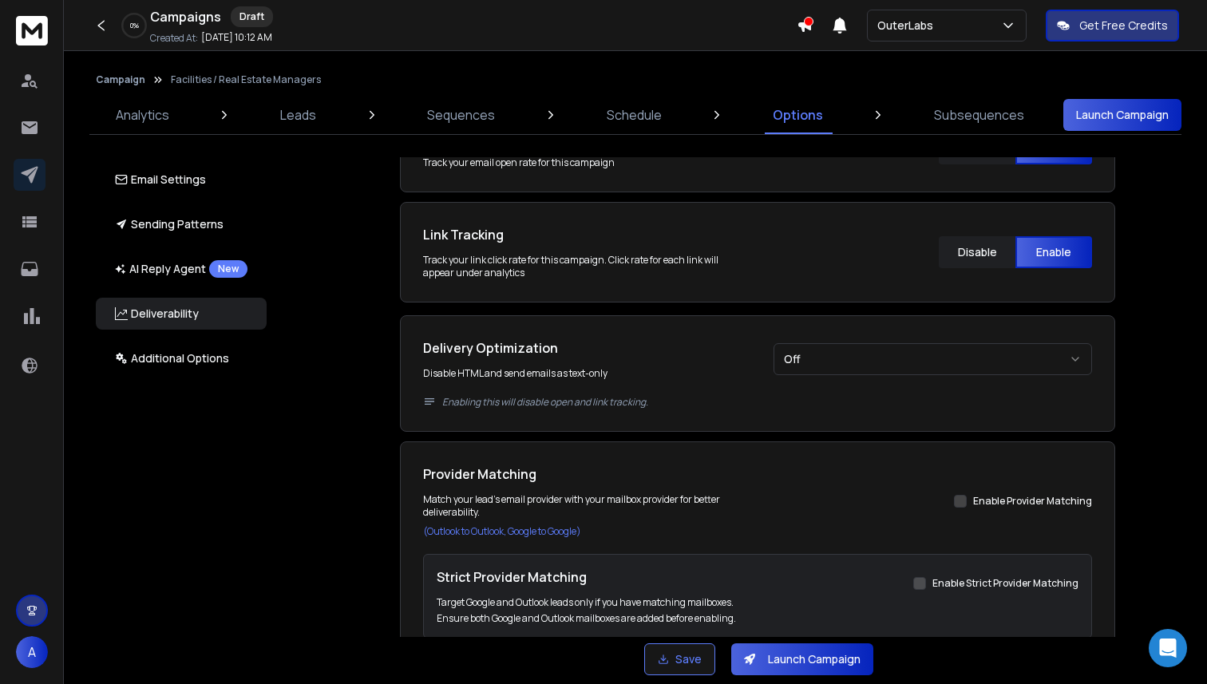
scroll to position [1496, 0]
click at [31, 126] on icon at bounding box center [29, 127] width 19 height 19
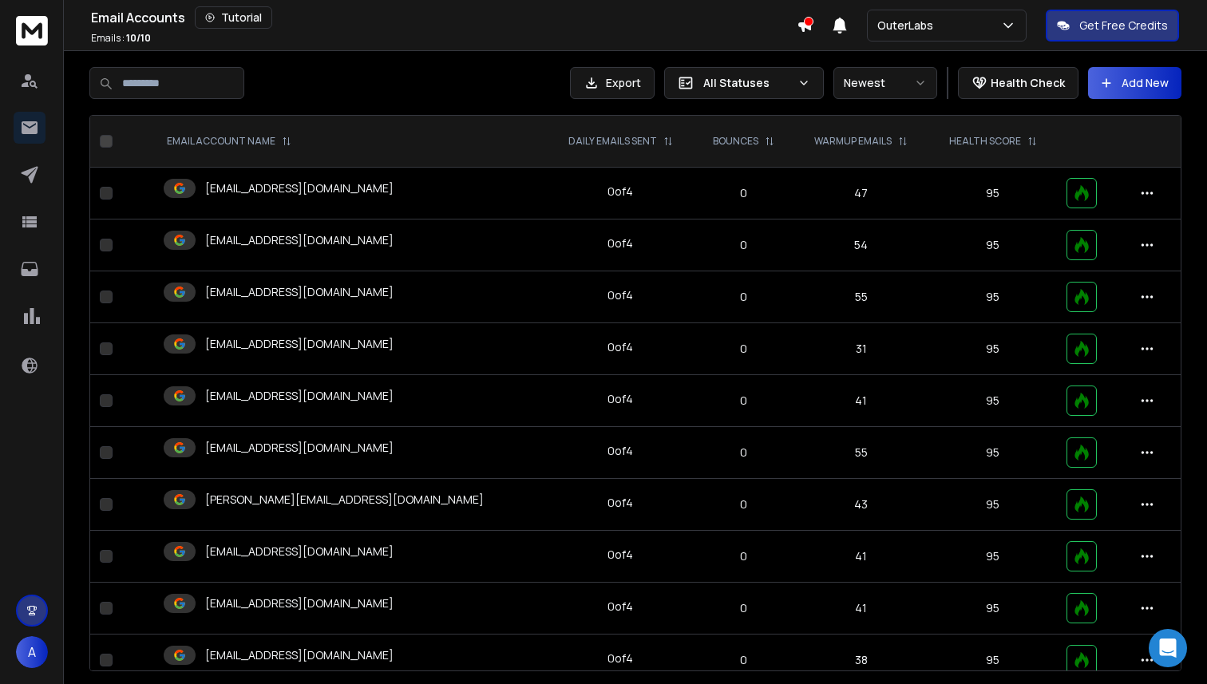
scroll to position [28, 0]
